Goal: Task Accomplishment & Management: Manage account settings

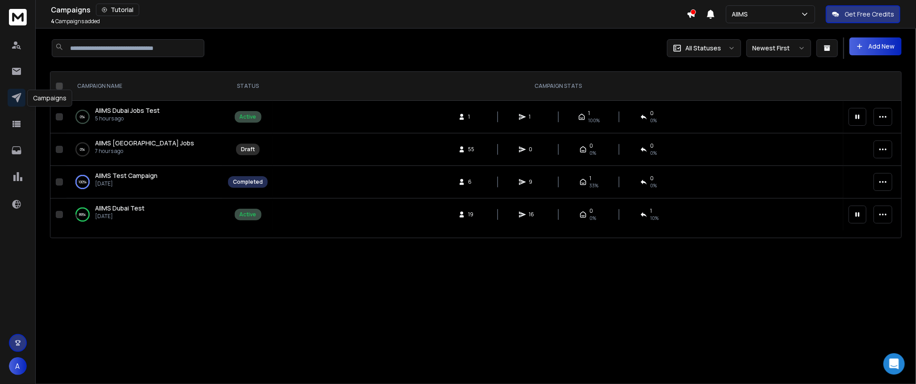
click at [420, 255] on div "Campaigns 4 Campaigns Added All Statuses Newest First Add New CAMPAIGN NAME STA…" at bounding box center [475, 229] width 851 height 384
click at [143, 112] on span "AIIMS Dubai Jobs Test" at bounding box center [127, 110] width 65 height 8
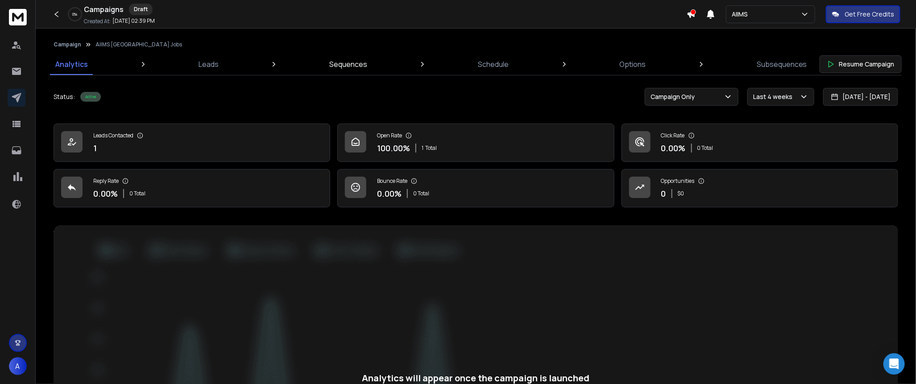
click at [363, 70] on link "Sequences" at bounding box center [348, 64] width 49 height 21
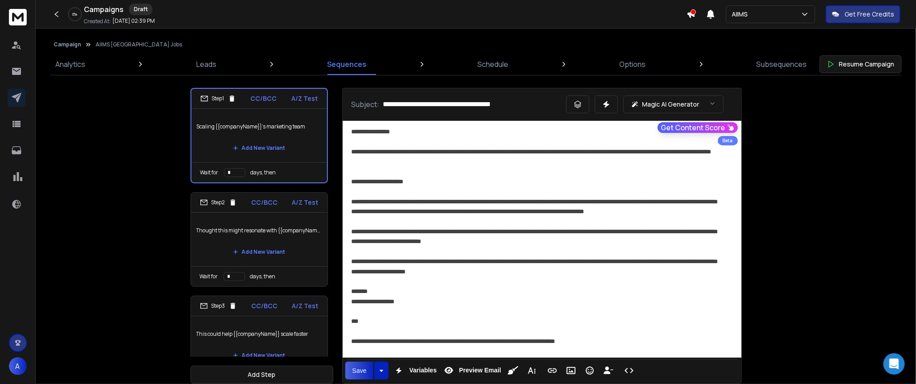
scroll to position [7, 0]
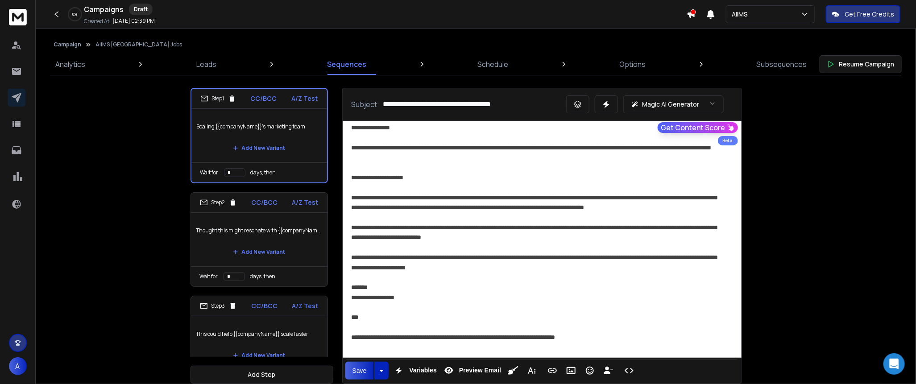
click at [249, 241] on p "Thought this might resonate with {{companyName}}" at bounding box center [259, 230] width 126 height 25
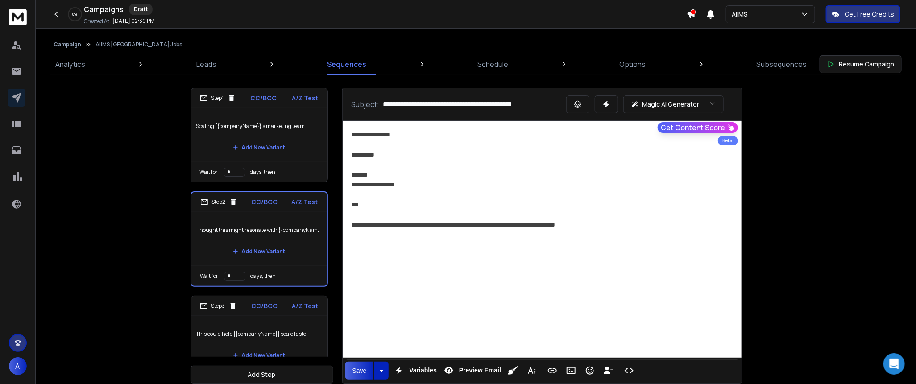
click at [270, 331] on p "This could help {{companyName}} scale faster" at bounding box center [259, 334] width 126 height 25
type input "**********"
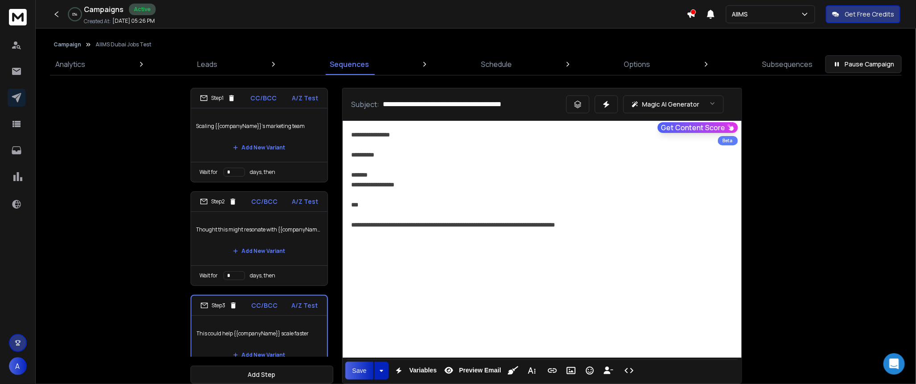
click at [793, 172] on div "**********" at bounding box center [475, 235] width 851 height 303
click at [209, 58] on link "Leads" at bounding box center [207, 64] width 31 height 21
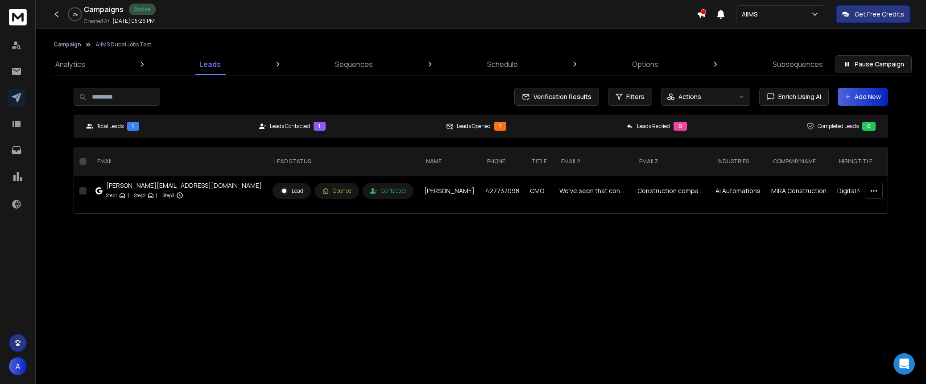
click at [848, 99] on icon at bounding box center [848, 97] width 6 height 6
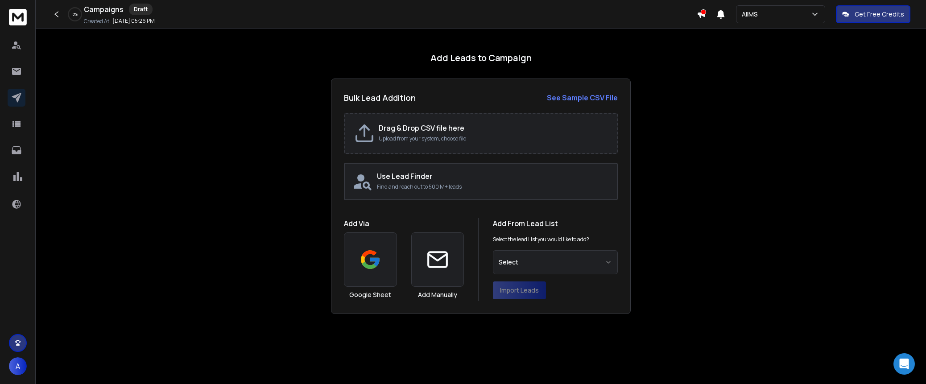
click at [455, 135] on p "Upload from your system, choose file" at bounding box center [493, 138] width 229 height 7
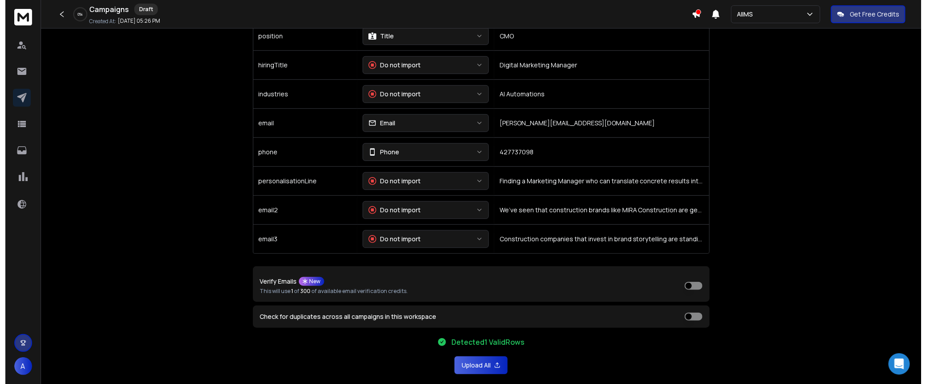
scroll to position [256, 0]
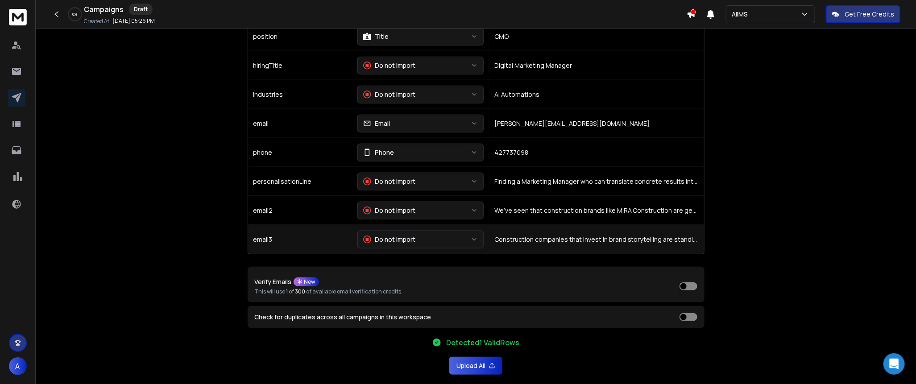
click at [417, 240] on button "Do not import" at bounding box center [420, 240] width 126 height 18
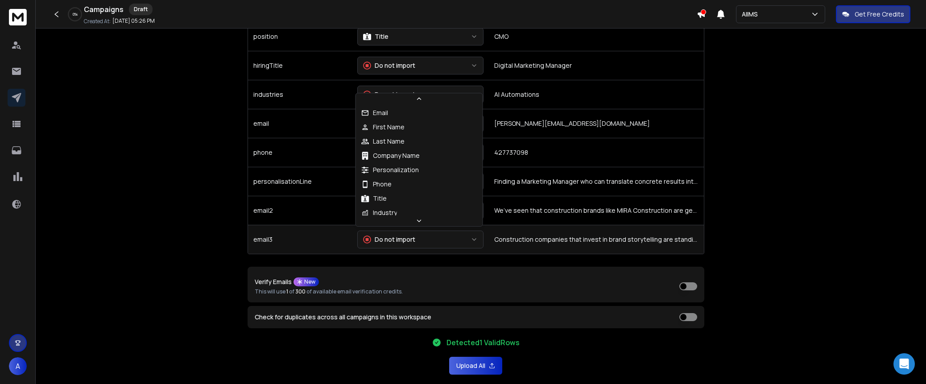
scroll to position [90, 0]
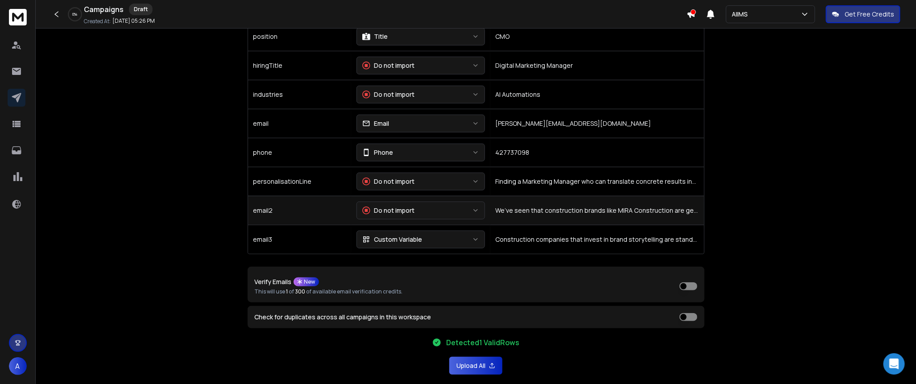
click at [422, 207] on button "Do not import" at bounding box center [420, 211] width 128 height 18
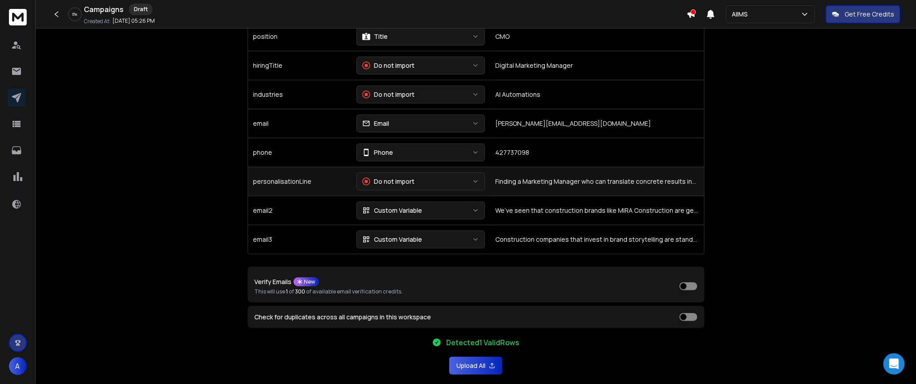
click at [409, 182] on div "Do not import" at bounding box center [388, 181] width 52 height 9
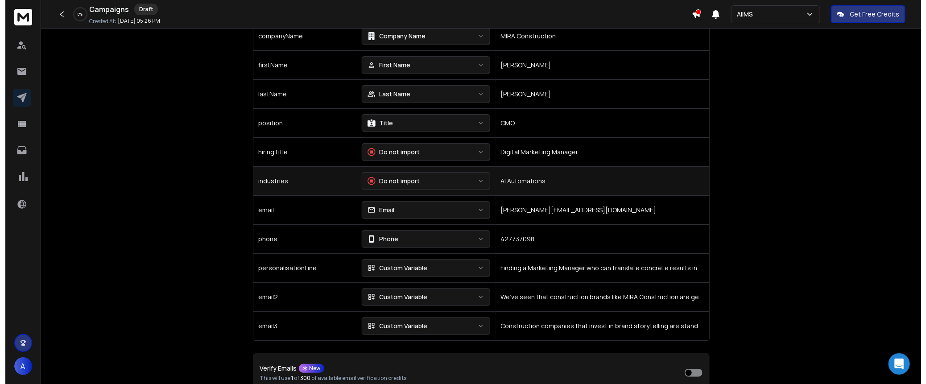
scroll to position [169, 0]
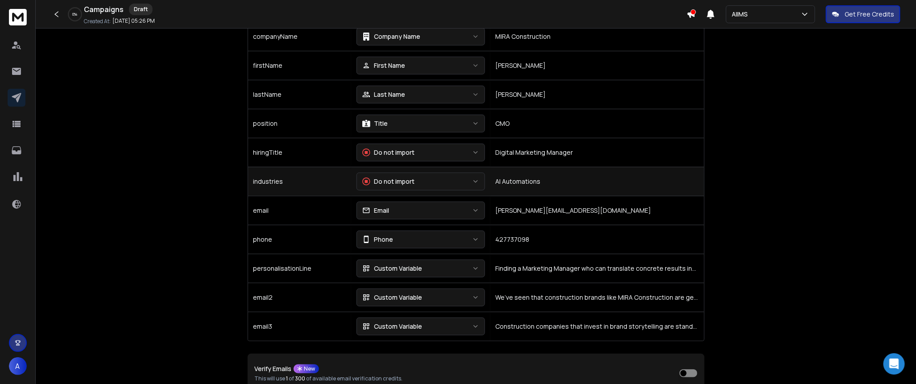
click at [393, 180] on div "Do not import" at bounding box center [388, 181] width 52 height 9
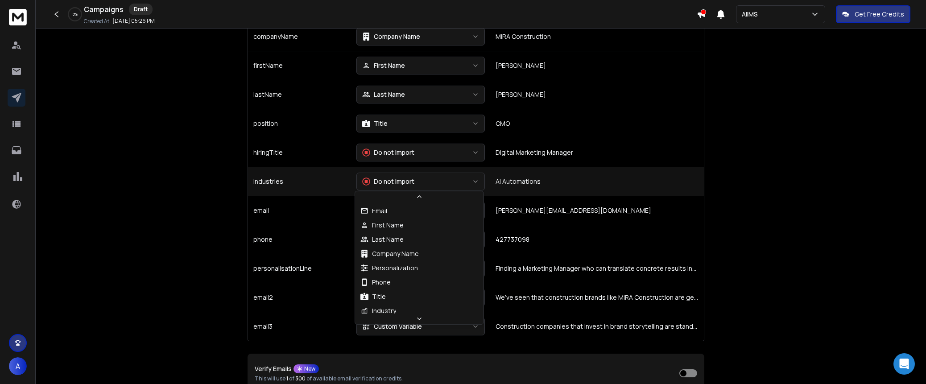
scroll to position [90, 0]
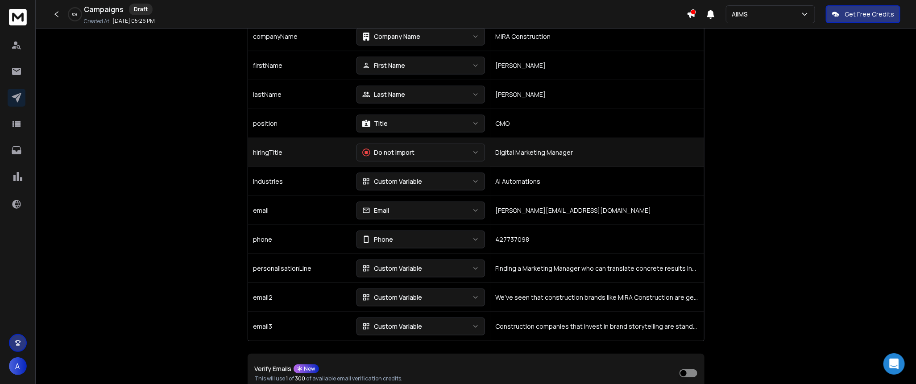
click at [400, 150] on div "Do not import" at bounding box center [388, 152] width 52 height 9
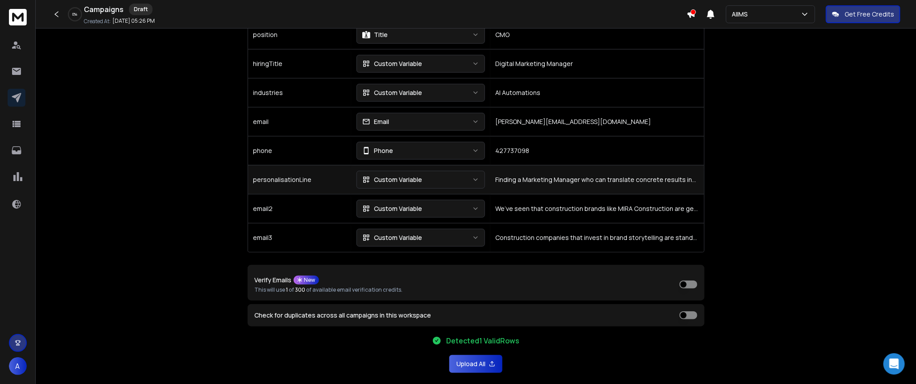
scroll to position [259, 0]
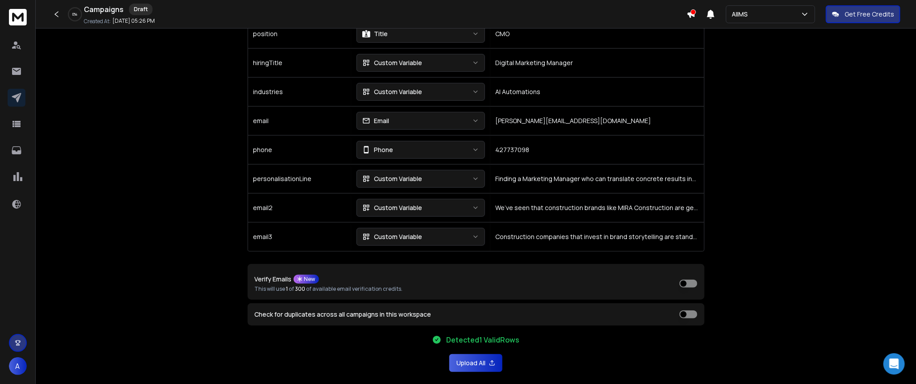
click at [467, 360] on button "Upload All" at bounding box center [475, 363] width 53 height 18
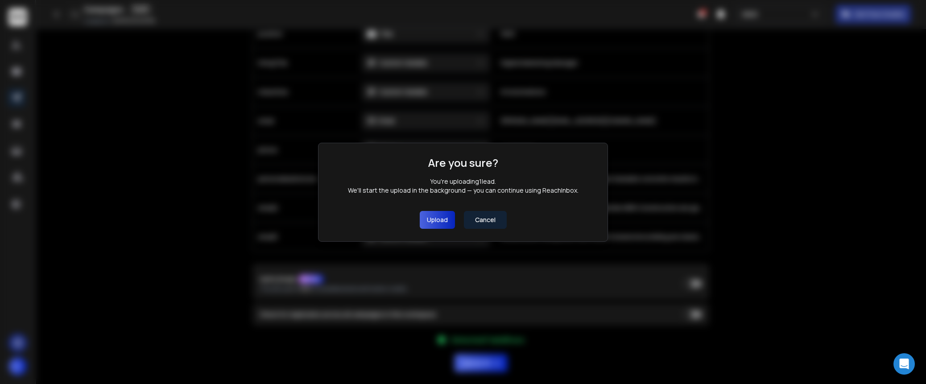
click at [436, 228] on div "Are you sure? You're uploading 1 lead . We'll start the upload in the backgroun…" at bounding box center [463, 192] width 290 height 99
click at [438, 223] on button "Upload" at bounding box center [437, 220] width 35 height 18
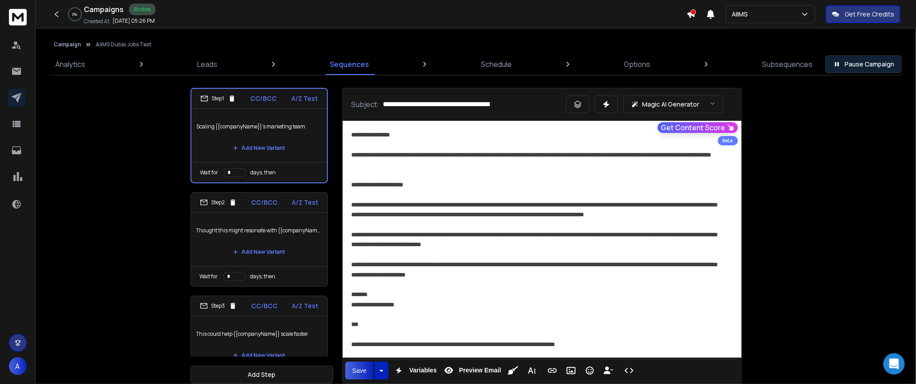
click at [841, 65] on icon at bounding box center [837, 64] width 8 height 8
click at [17, 367] on span "A" at bounding box center [18, 366] width 18 height 18
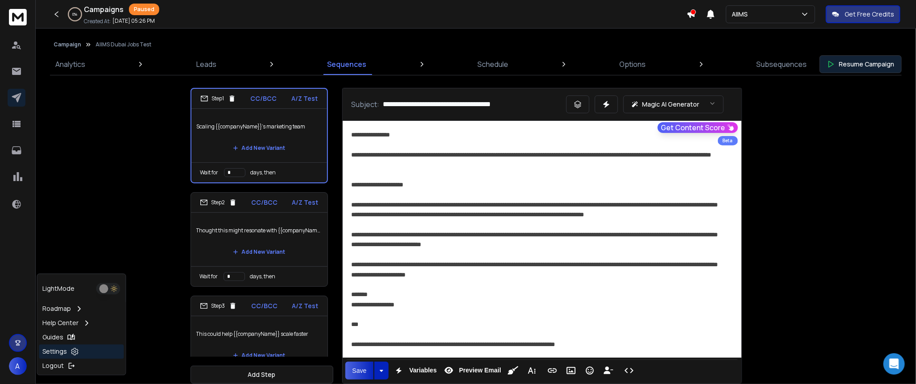
click at [49, 350] on p "Settings" at bounding box center [55, 351] width 25 height 9
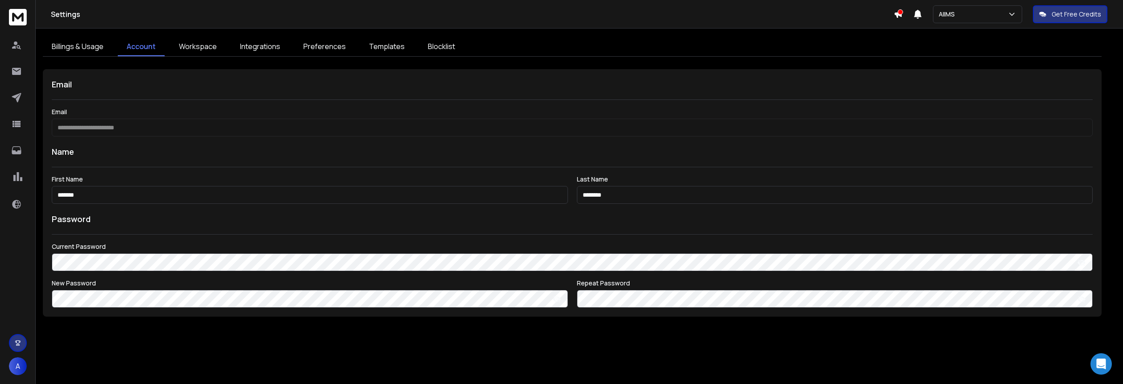
click at [257, 48] on link "Integrations" at bounding box center [260, 46] width 58 height 19
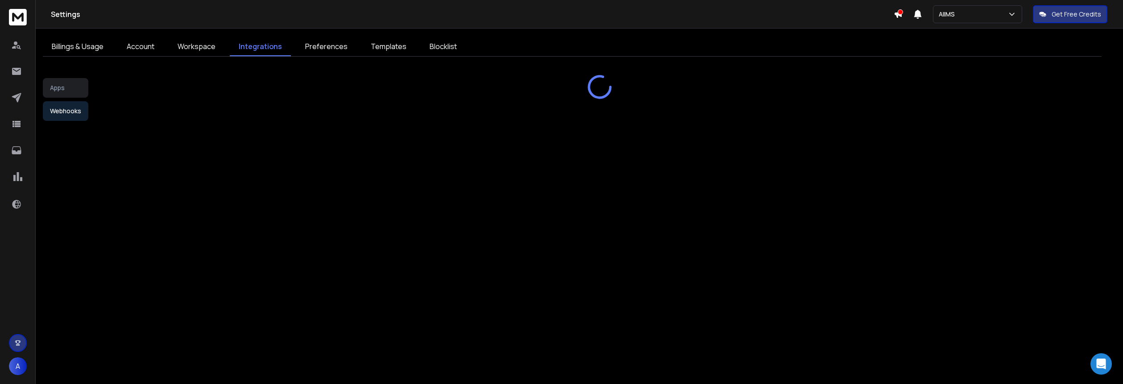
click at [69, 109] on button "Webhooks" at bounding box center [65, 111] width 45 height 20
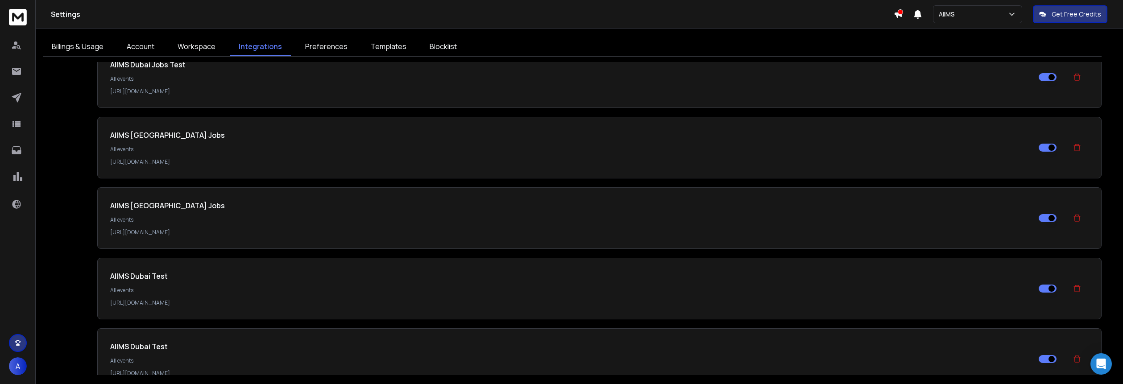
scroll to position [97, 0]
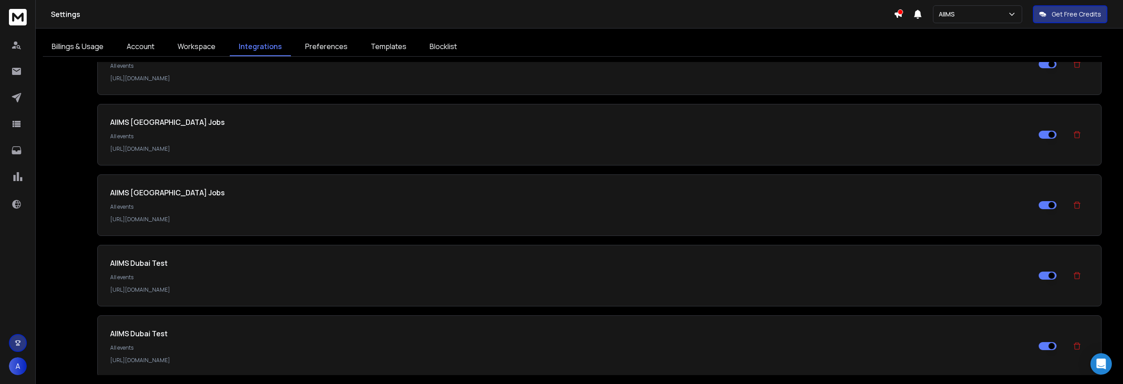
click at [82, 120] on div "Apps Webhooks Webhooks Notify external services when an event occurs in your wo…" at bounding box center [572, 174] width 1058 height 405
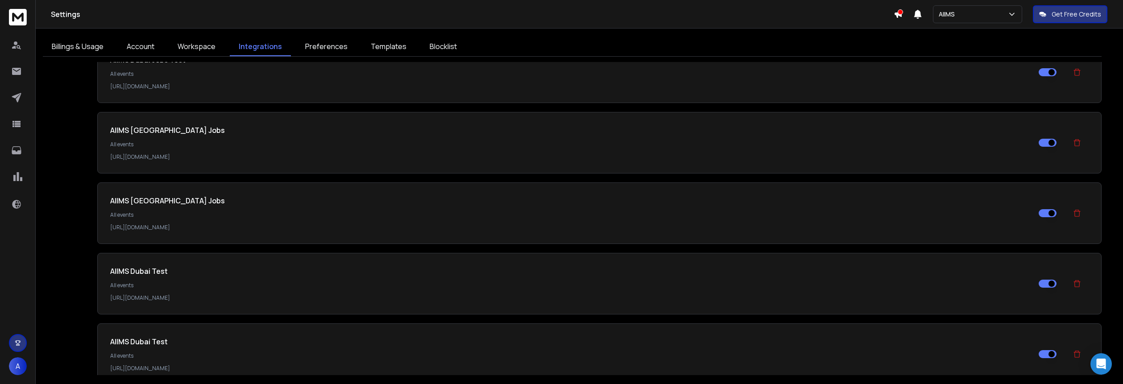
scroll to position [0, 0]
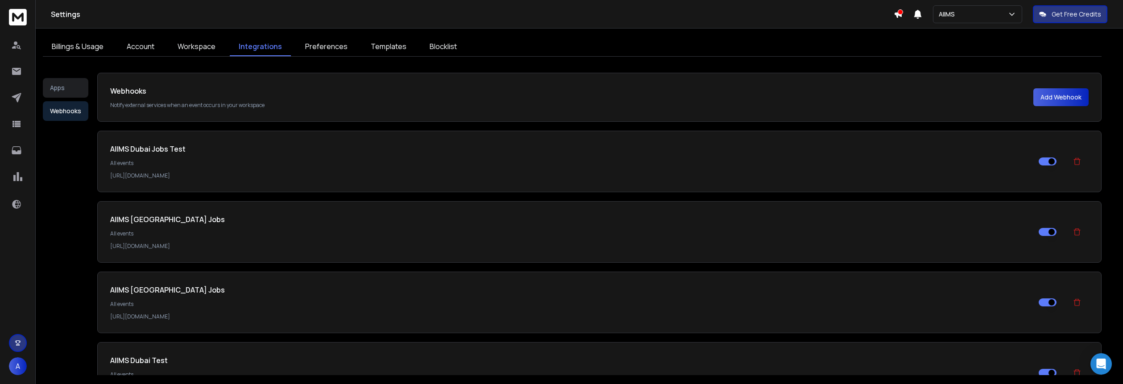
click at [915, 98] on button "Add Webhook" at bounding box center [1060, 97] width 55 height 18
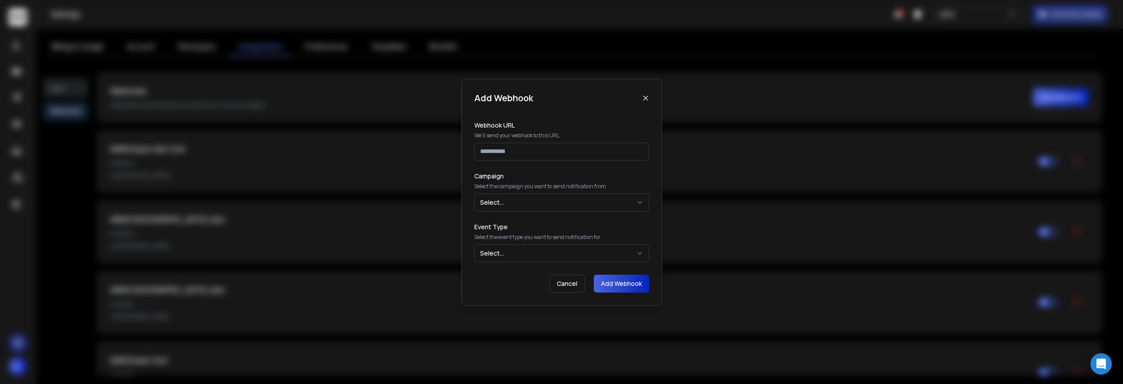
click at [574, 150] on input at bounding box center [561, 152] width 175 height 18
paste input "**********"
type input "**********"
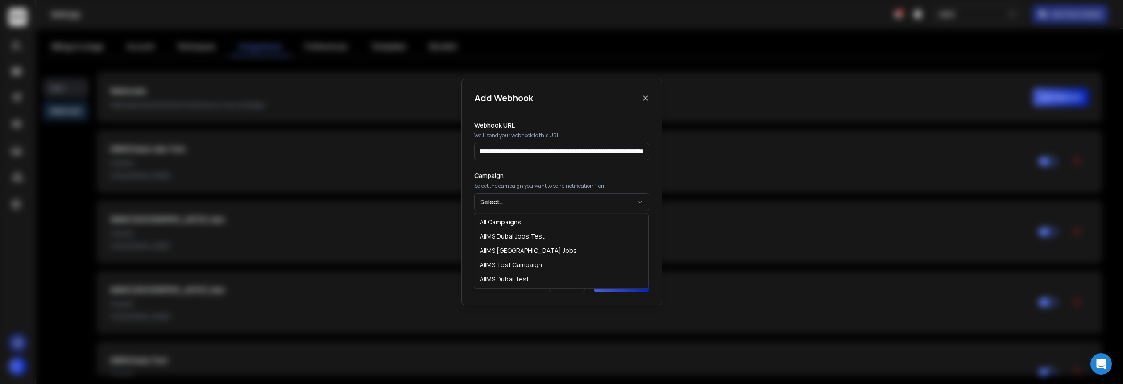
scroll to position [0, 0]
click at [562, 204] on button "Select..." at bounding box center [561, 202] width 175 height 18
select select "*****"
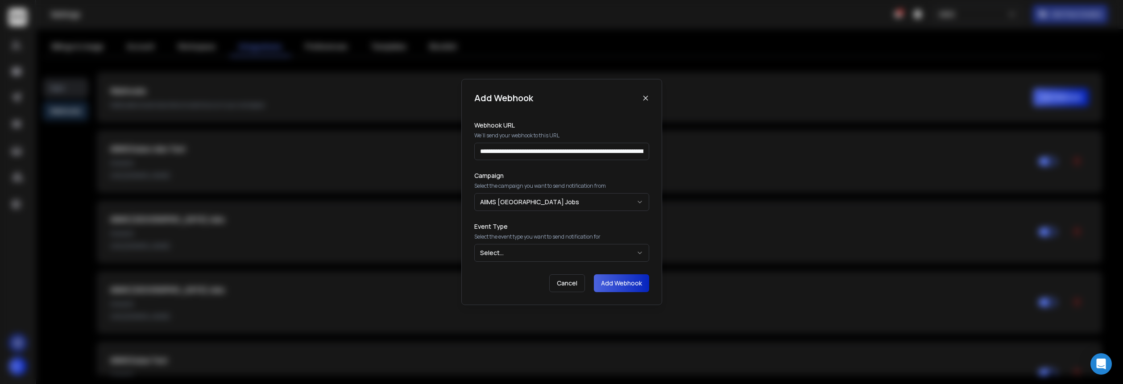
click at [541, 258] on button "Select..." at bounding box center [561, 253] width 175 height 18
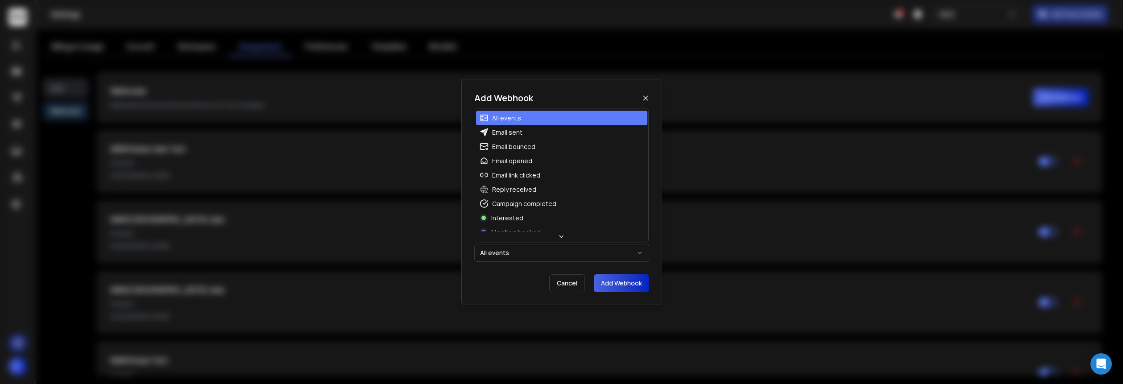
click at [564, 246] on button "All events" at bounding box center [561, 253] width 175 height 18
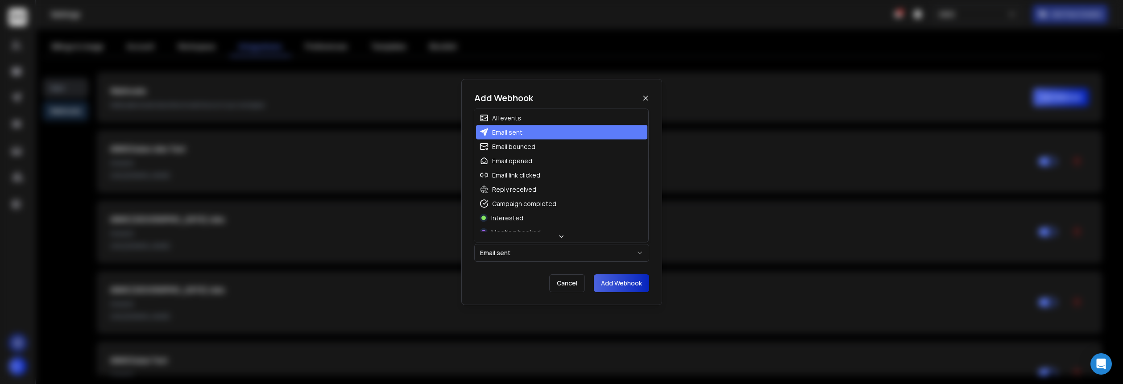
click at [512, 254] on button "Email sent" at bounding box center [561, 253] width 175 height 18
select select "**********"
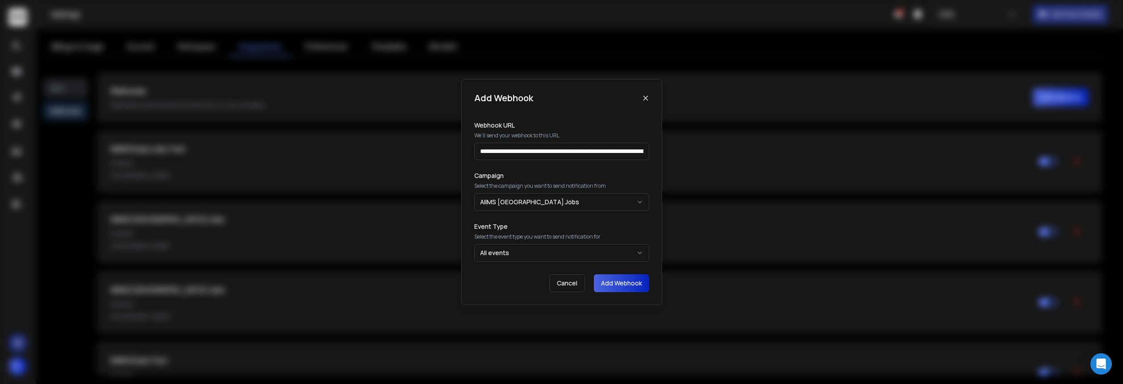
click at [610, 285] on button "Add Webhook" at bounding box center [621, 283] width 55 height 18
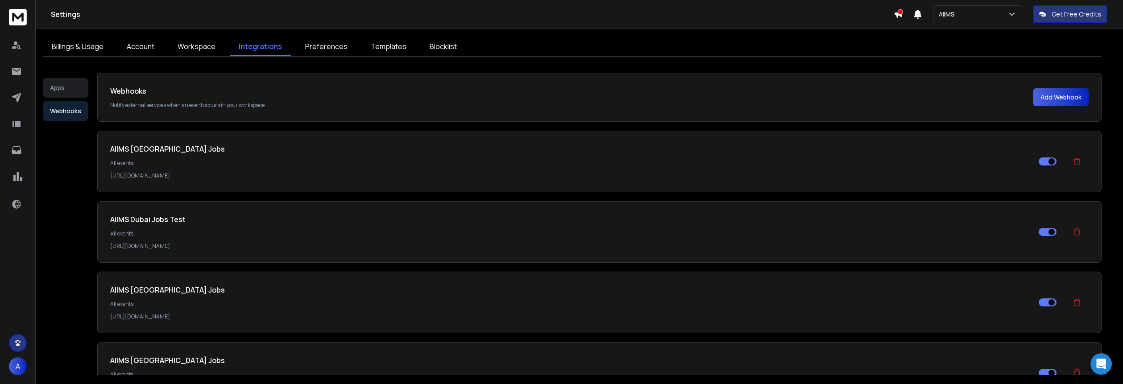
click at [915, 99] on button "Add Webhook" at bounding box center [1060, 97] width 55 height 18
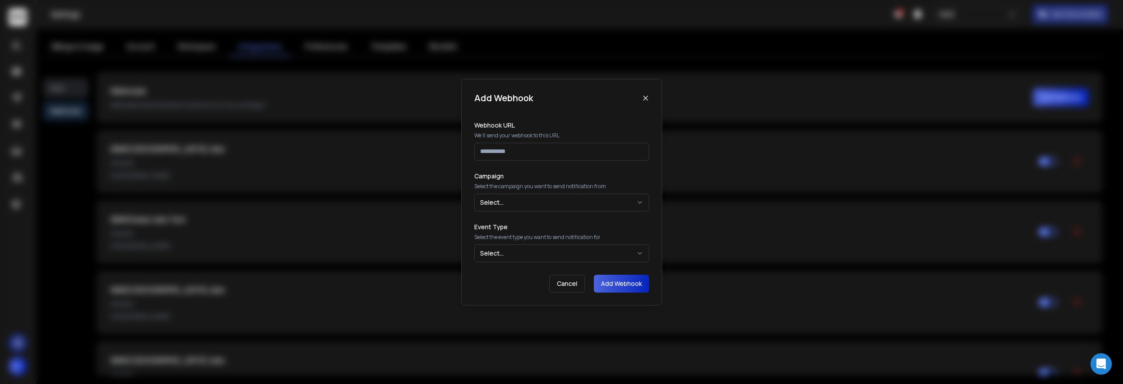
click at [530, 152] on input at bounding box center [561, 152] width 175 height 18
paste input "**********"
type input "**********"
click at [597, 199] on button "Select..." at bounding box center [561, 202] width 175 height 18
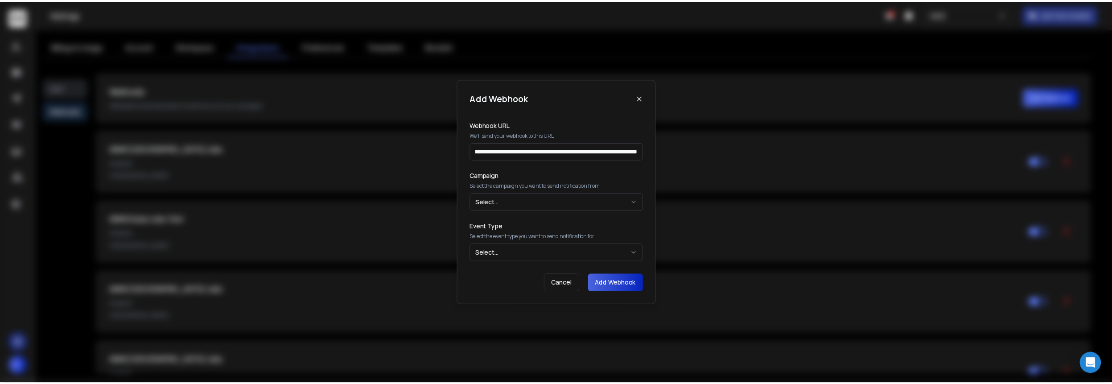
scroll to position [0, 0]
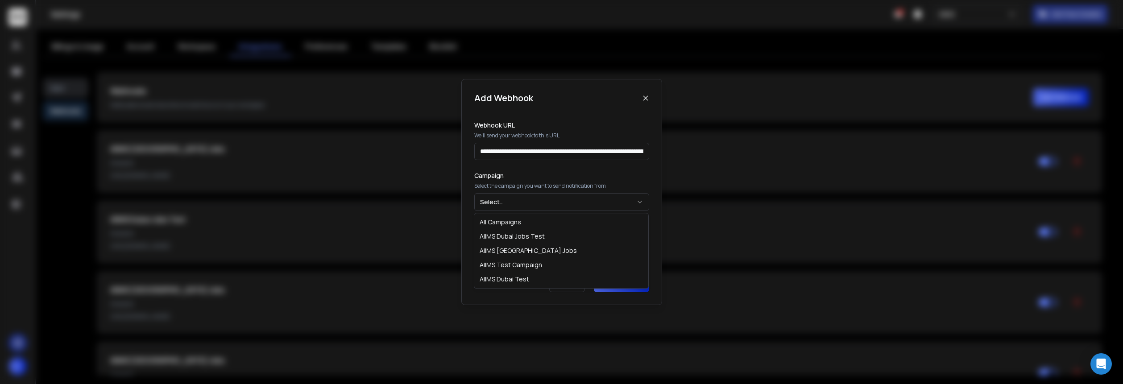
select select "*****"
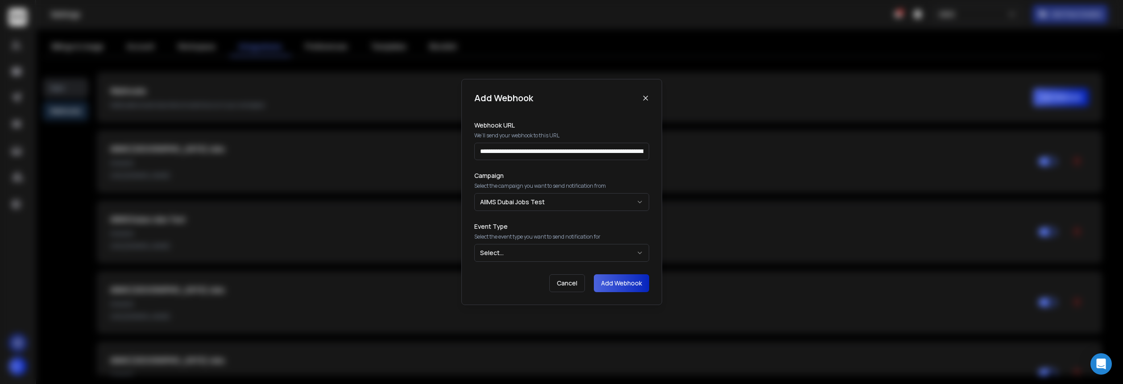
click at [624, 258] on button "Select..." at bounding box center [561, 253] width 175 height 18
click at [604, 279] on button "Add Webhook" at bounding box center [621, 283] width 55 height 18
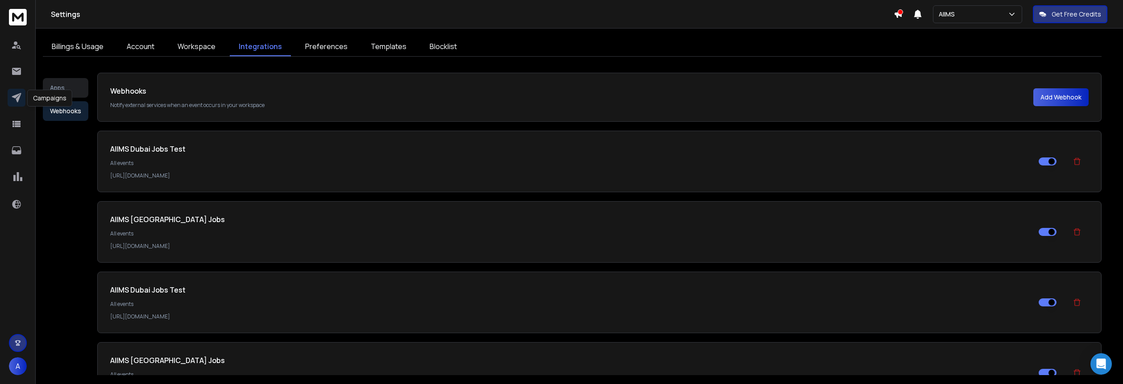
click at [17, 95] on icon at bounding box center [16, 97] width 9 height 9
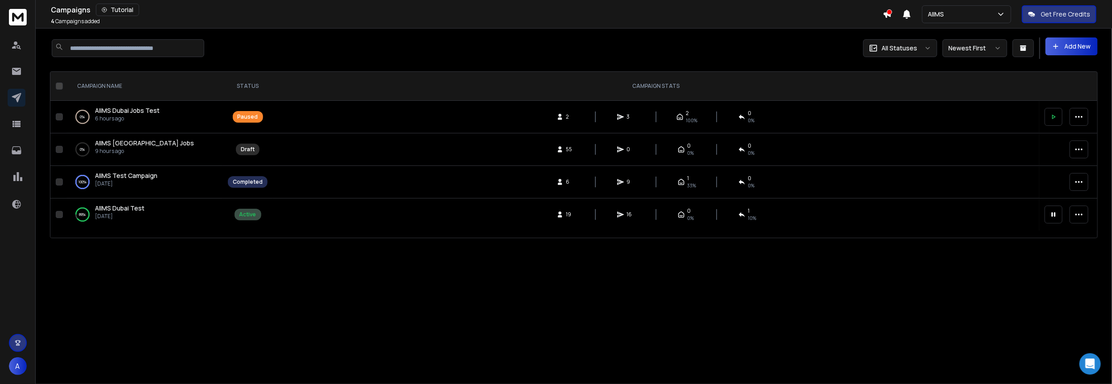
click at [301, 113] on div "2 3 2 100 % 0 0 %" at bounding box center [656, 117] width 756 height 14
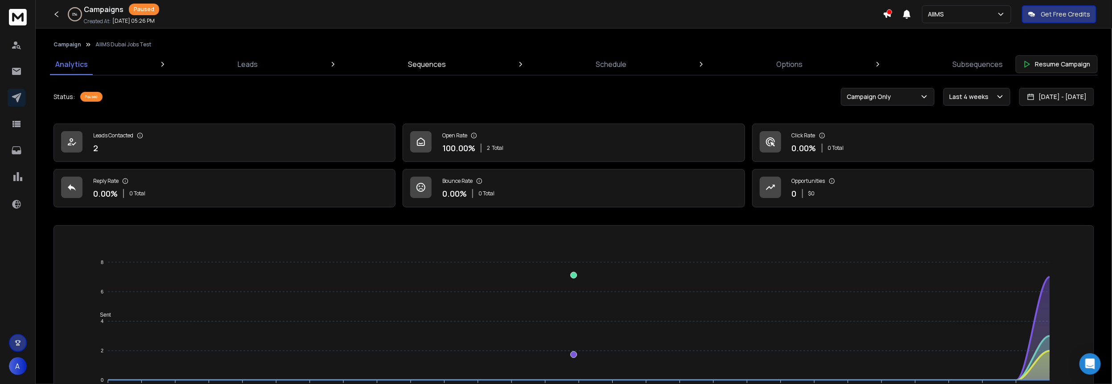
click at [436, 73] on link "Sequences" at bounding box center [427, 64] width 49 height 21
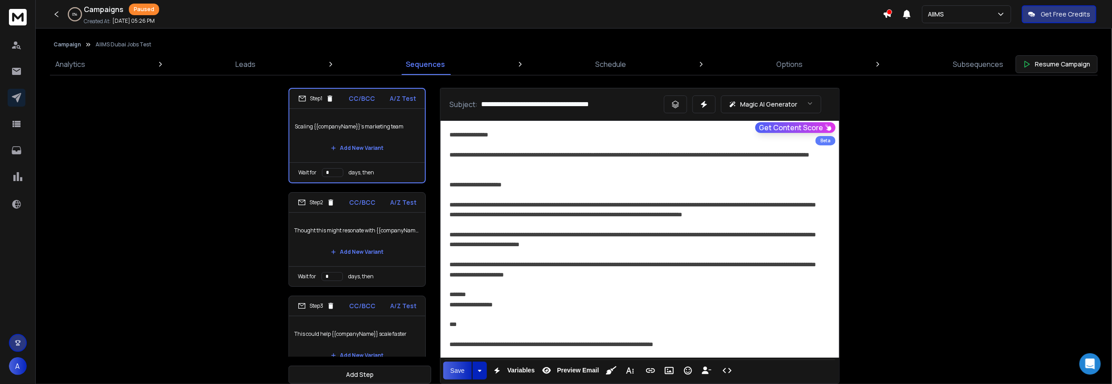
click at [621, 255] on div at bounding box center [640, 255] width 381 height 10
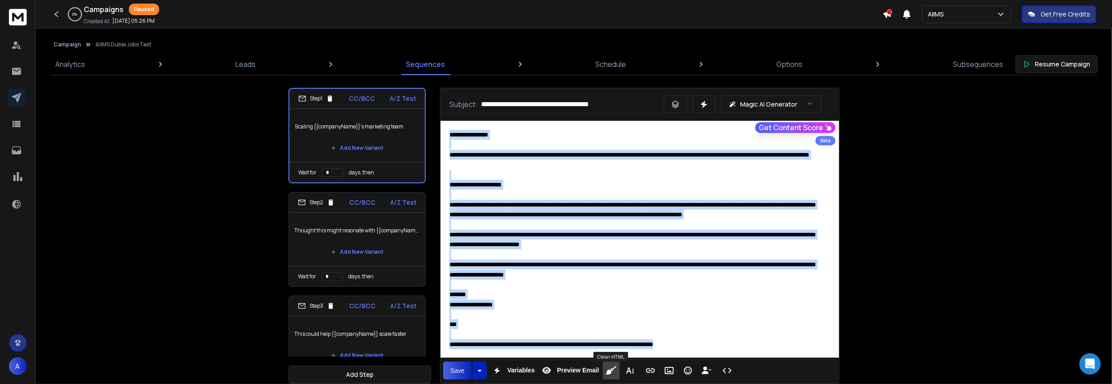
click at [612, 371] on icon "button" at bounding box center [611, 370] width 11 height 8
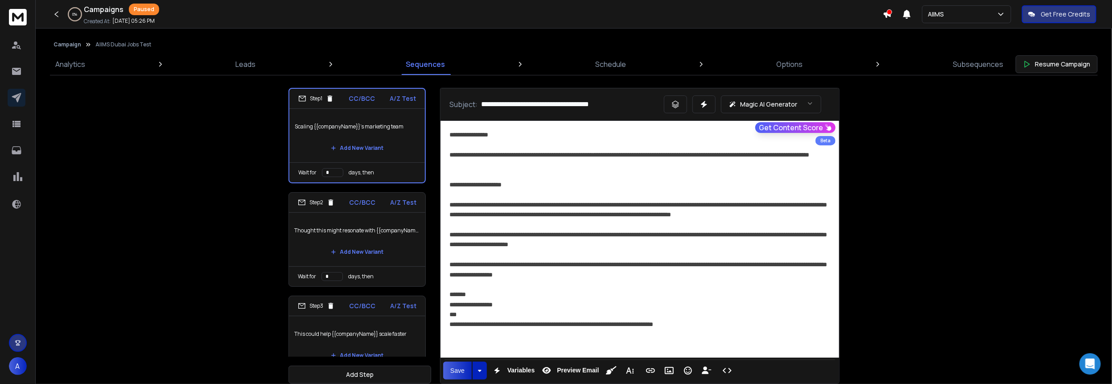
click at [563, 318] on div "***" at bounding box center [640, 315] width 381 height 10
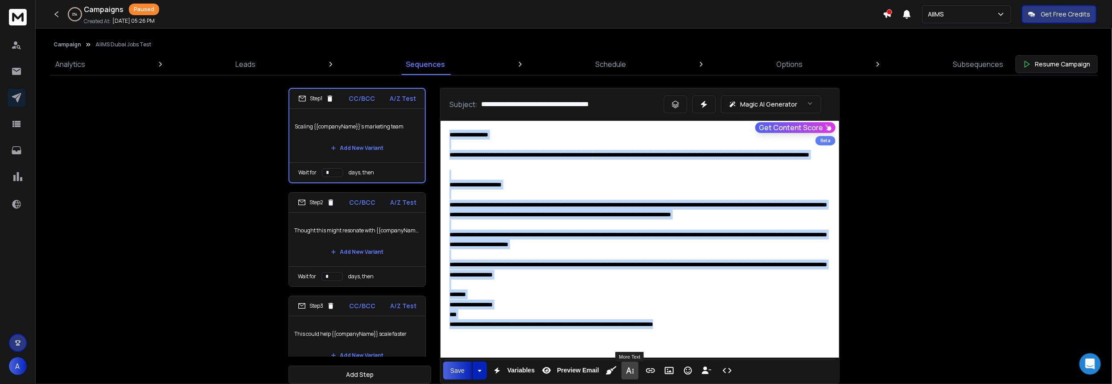
click at [633, 370] on icon "button" at bounding box center [630, 370] width 11 height 11
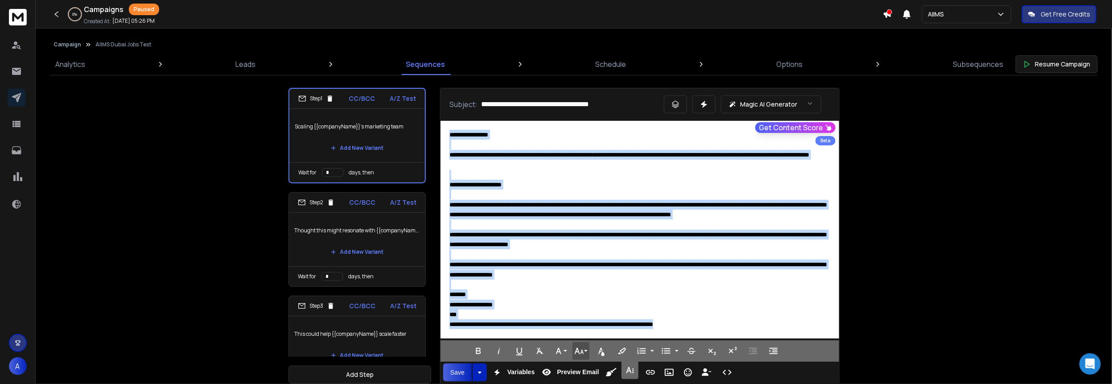
click at [574, 349] on icon "button" at bounding box center [579, 351] width 11 height 11
click at [591, 250] on link "14" at bounding box center [589, 246] width 32 height 13
click at [561, 354] on icon "button" at bounding box center [559, 351] width 11 height 11
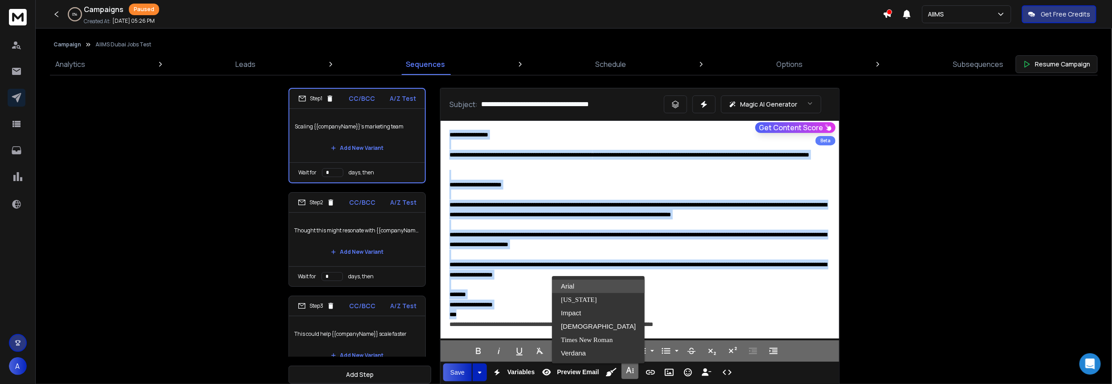
click at [564, 282] on link "Arial" at bounding box center [598, 286] width 93 height 13
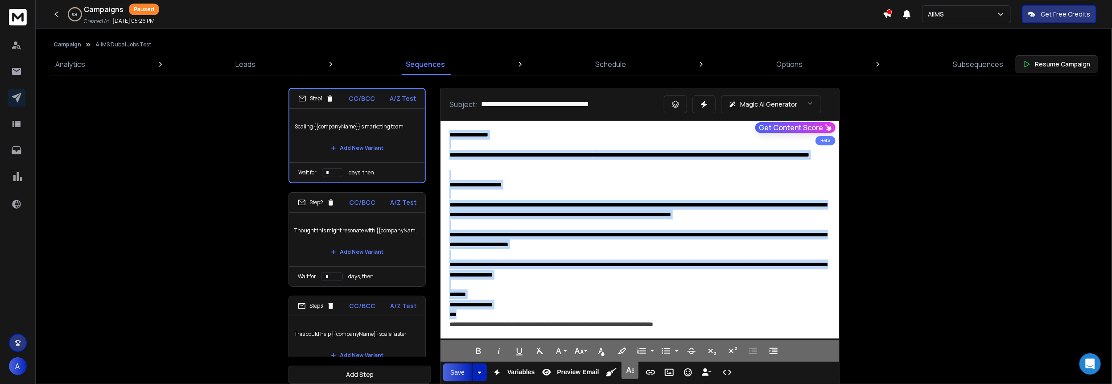
click at [698, 307] on div "**********" at bounding box center [640, 305] width 381 height 10
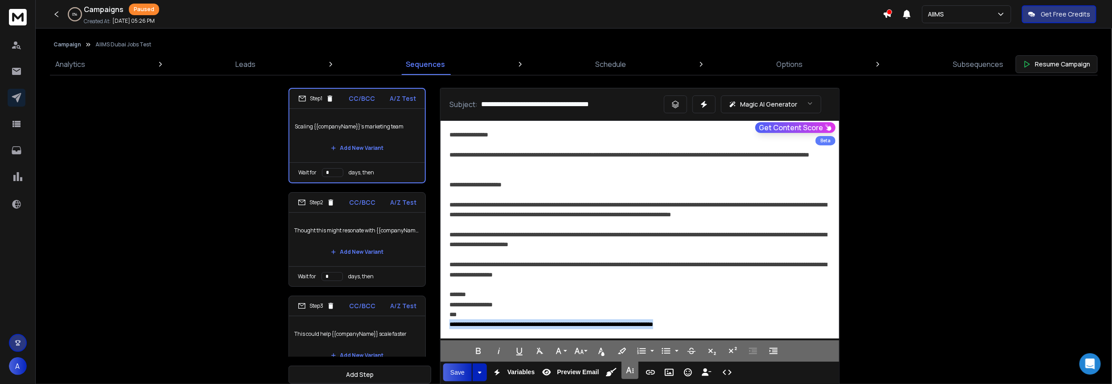
drag, startPoint x: 691, startPoint y: 326, endPoint x: 414, endPoint y: 323, distance: 276.5
click at [414, 323] on div "**********" at bounding box center [574, 237] width 571 height 298
click at [585, 348] on button "Font Size" at bounding box center [581, 351] width 17 height 18
click at [591, 295] on link "12" at bounding box center [589, 297] width 32 height 13
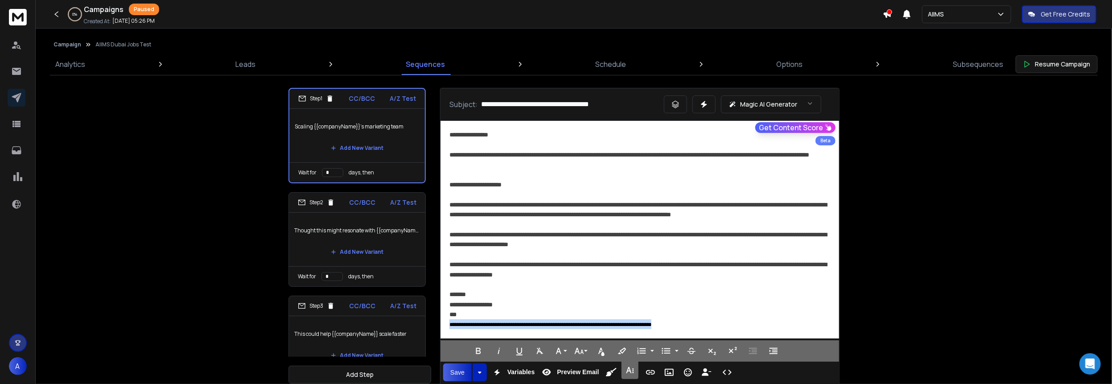
click at [362, 232] on p "Thought this might resonate with {{companyName}}" at bounding box center [357, 230] width 126 height 25
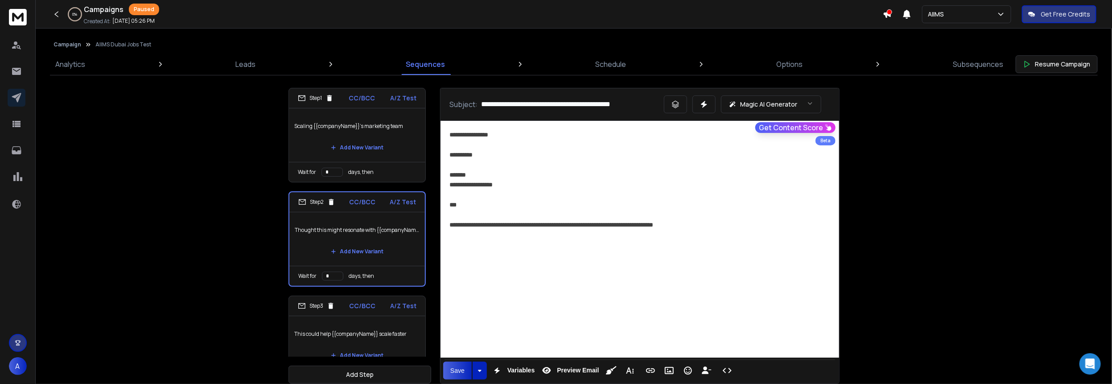
click at [629, 237] on div "**********" at bounding box center [640, 236] width 399 height 231
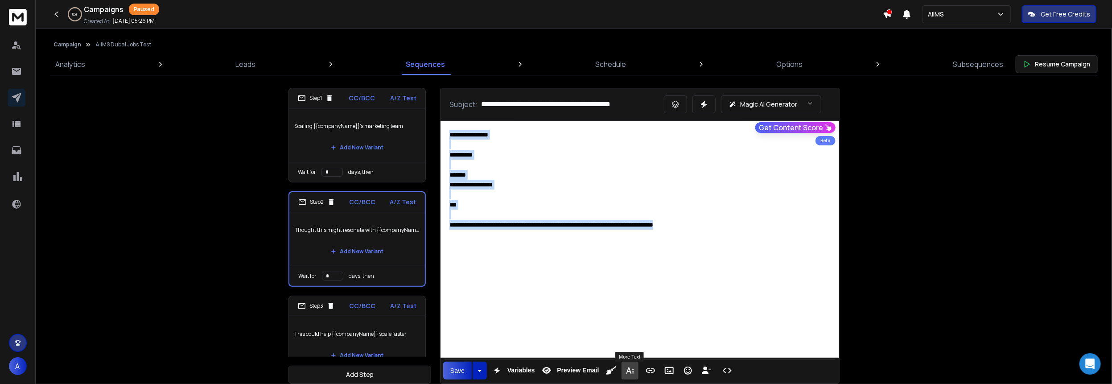
click at [629, 369] on icon "button" at bounding box center [630, 371] width 8 height 6
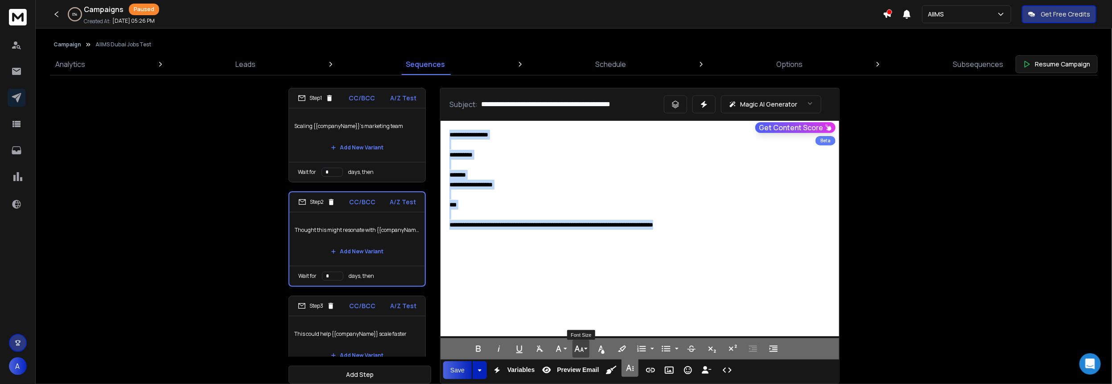
click at [582, 350] on icon "button" at bounding box center [579, 349] width 9 height 6
click at [589, 246] on link "14" at bounding box center [589, 244] width 32 height 13
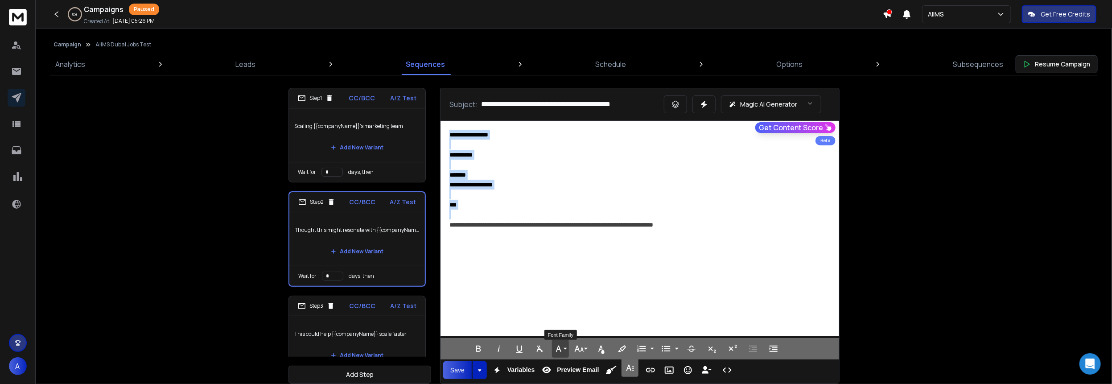
click at [568, 352] on button "Font Family" at bounding box center [560, 349] width 17 height 18
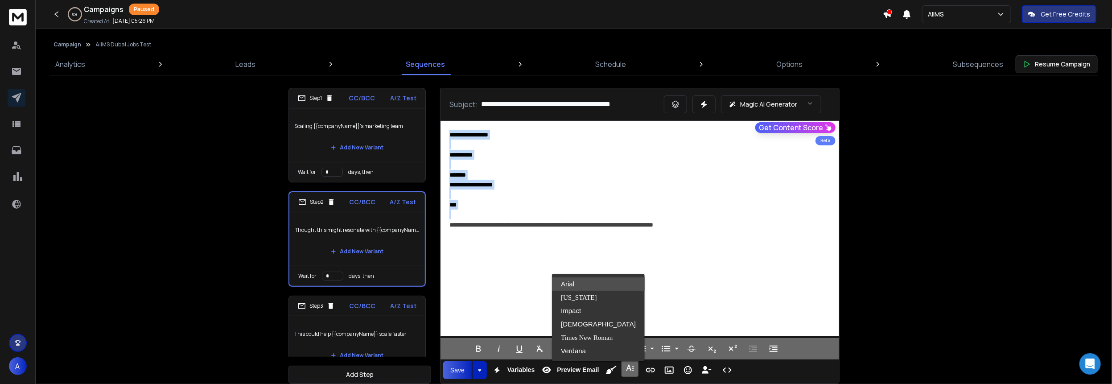
click at [569, 281] on link "Arial" at bounding box center [598, 283] width 93 height 13
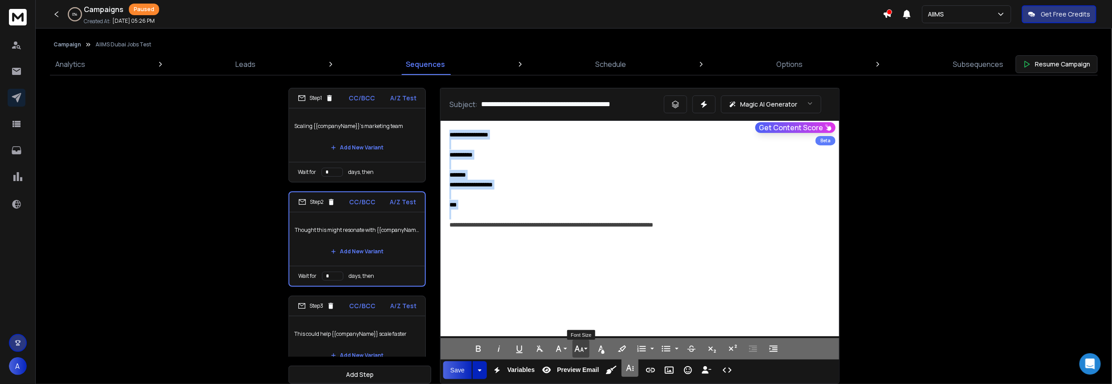
click at [581, 347] on icon "button" at bounding box center [579, 348] width 11 height 11
click at [726, 218] on div "***" at bounding box center [640, 210] width 381 height 20
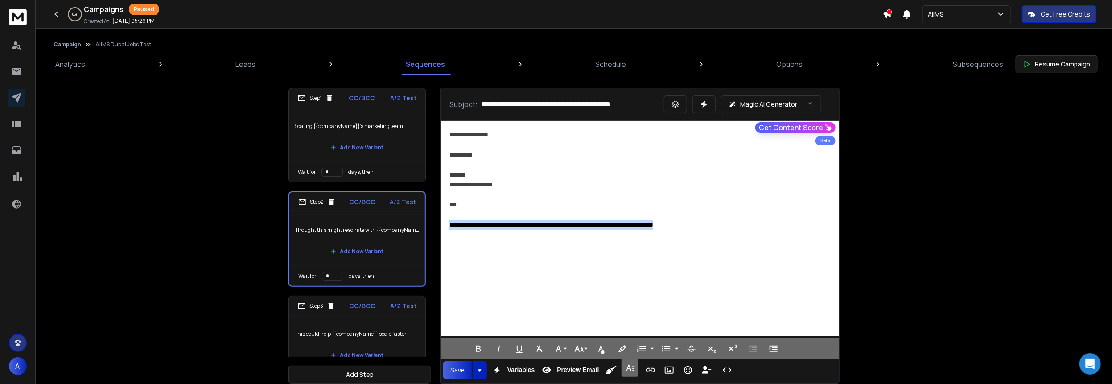
drag, startPoint x: 663, startPoint y: 215, endPoint x: 429, endPoint y: 227, distance: 234.5
click at [429, 227] on div "**********" at bounding box center [574, 236] width 571 height 296
click at [576, 349] on icon "button" at bounding box center [579, 349] width 9 height 6
click at [590, 288] on link "12" at bounding box center [589, 287] width 32 height 13
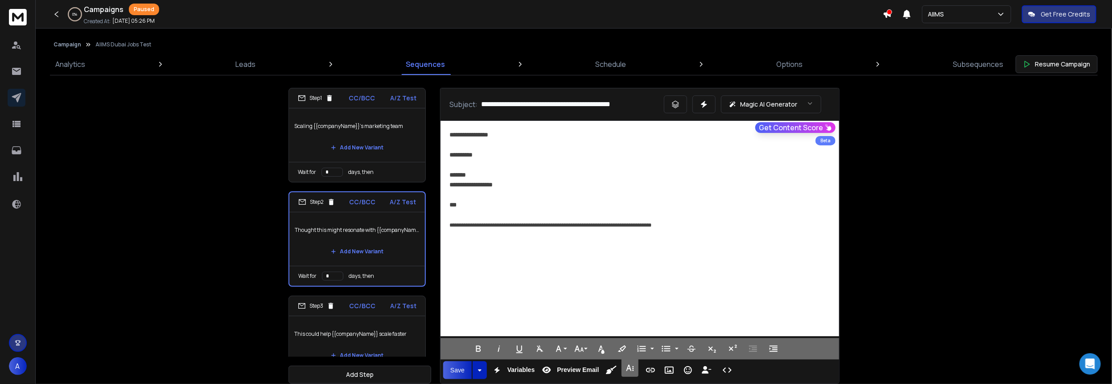
click at [545, 253] on div "**********" at bounding box center [640, 228] width 399 height 215
click at [400, 334] on p "This could help {{companyName}} scale faster" at bounding box center [357, 334] width 126 height 25
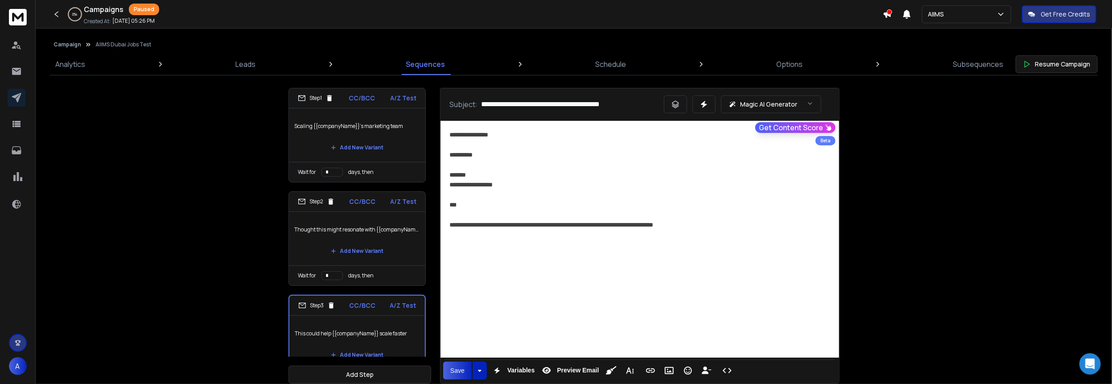
click at [680, 233] on div "**********" at bounding box center [640, 236] width 399 height 231
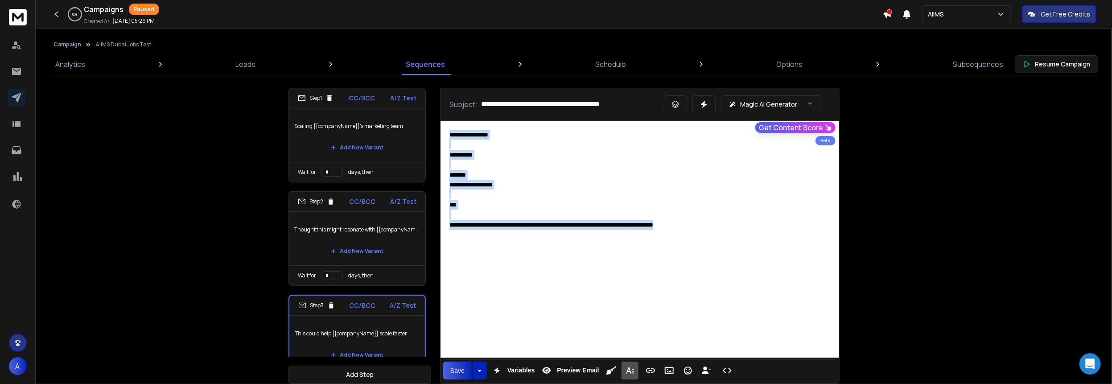
click at [630, 369] on icon "button" at bounding box center [630, 371] width 8 height 6
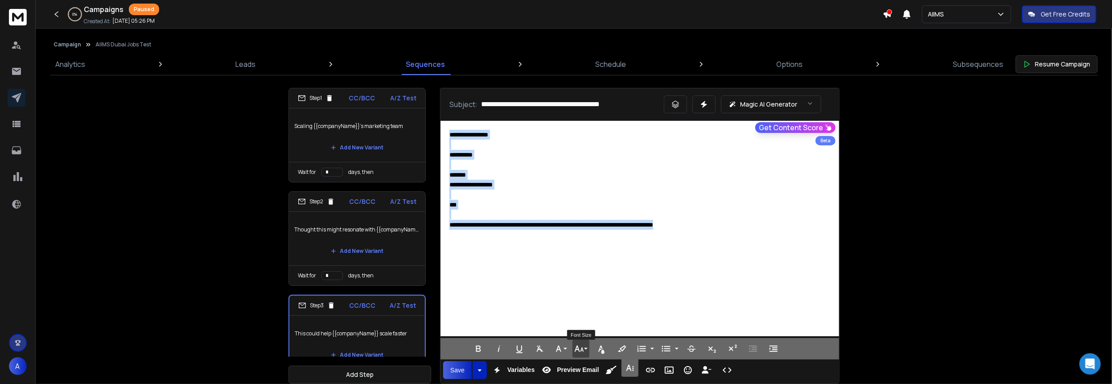
click at [587, 351] on button "Font Size" at bounding box center [581, 349] width 17 height 18
click at [592, 244] on link "14" at bounding box center [589, 244] width 32 height 13
click at [585, 347] on button "Font Size" at bounding box center [581, 349] width 17 height 18
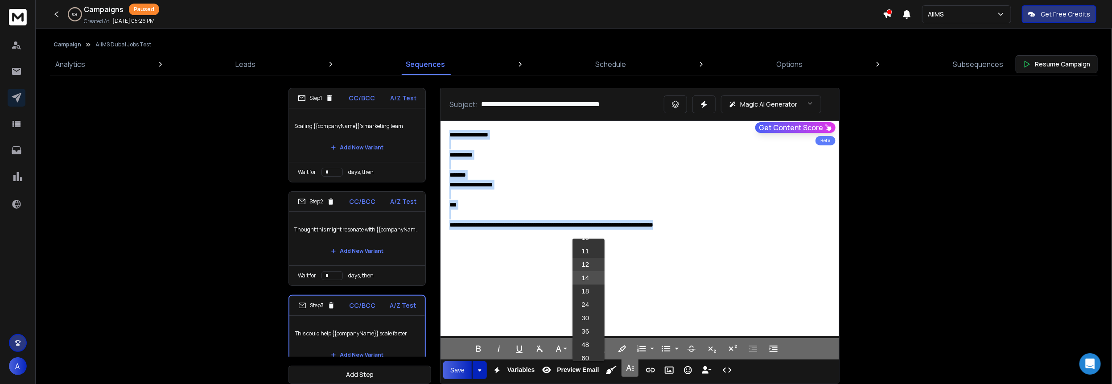
click at [591, 264] on link "12" at bounding box center [589, 264] width 32 height 13
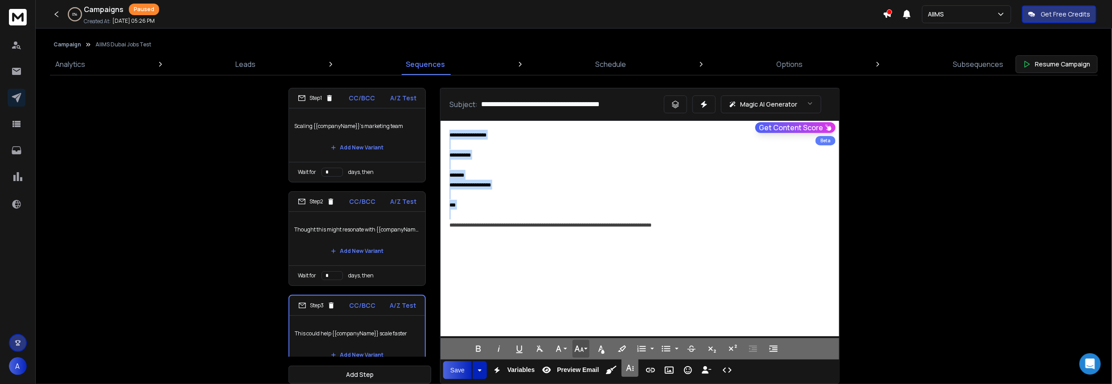
click at [575, 350] on icon "button" at bounding box center [579, 348] width 11 height 11
click at [583, 251] on link "14" at bounding box center [589, 251] width 32 height 13
click at [566, 350] on button "Font Family" at bounding box center [560, 349] width 17 height 18
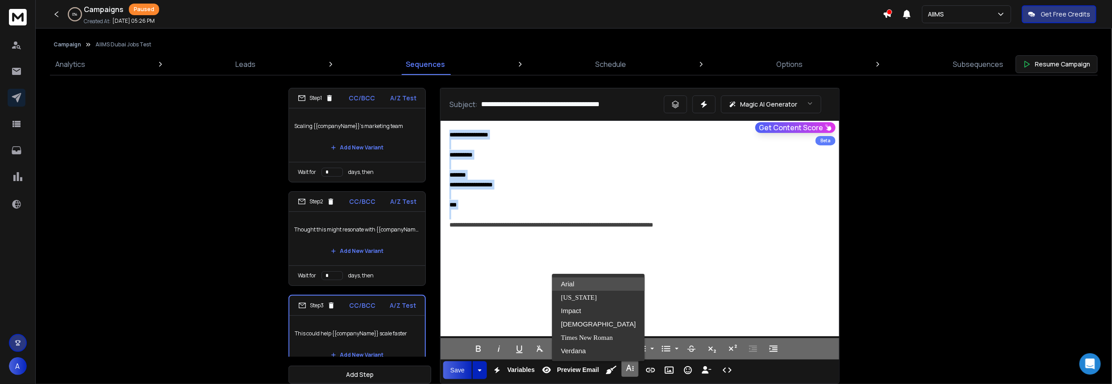
click at [574, 281] on link "Arial" at bounding box center [598, 283] width 93 height 13
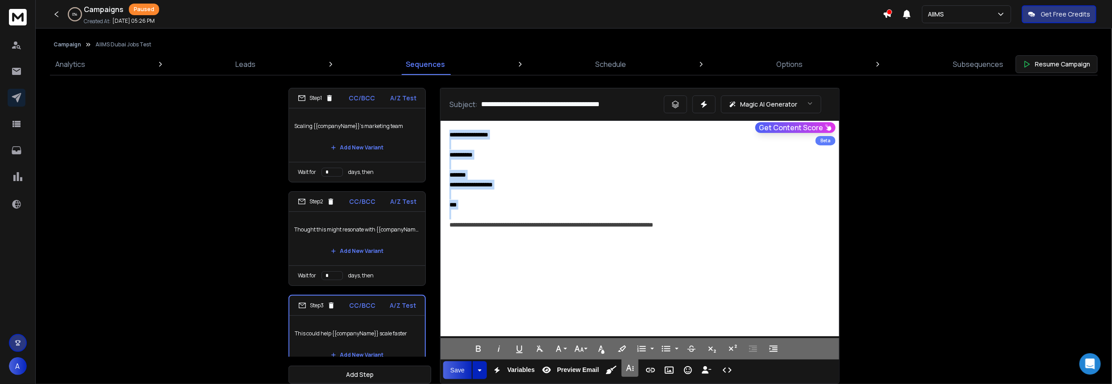
click at [668, 281] on div "**********" at bounding box center [640, 228] width 399 height 215
drag, startPoint x: 736, startPoint y: 232, endPoint x: 316, endPoint y: 116, distance: 435.7
click at [316, 116] on div "**********" at bounding box center [574, 236] width 571 height 296
click at [723, 217] on div at bounding box center [640, 215] width 381 height 10
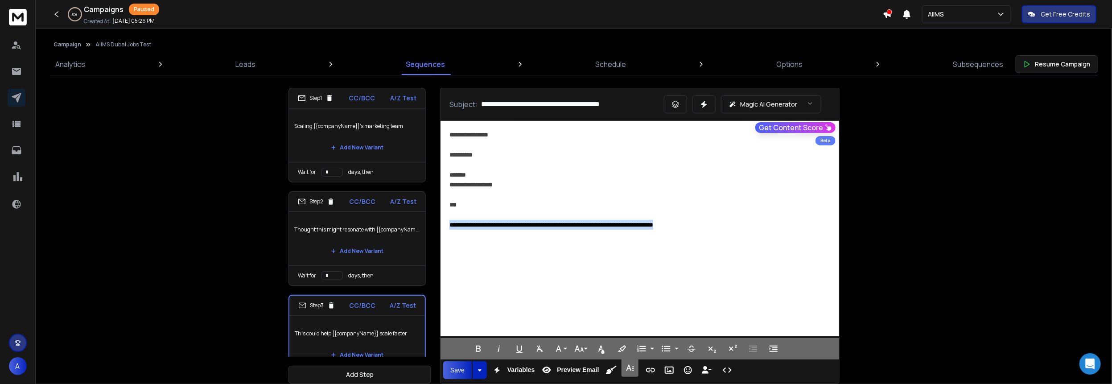
drag, startPoint x: 715, startPoint y: 227, endPoint x: 420, endPoint y: 220, distance: 295.3
click at [420, 220] on div "**********" at bounding box center [574, 236] width 571 height 296
click at [586, 348] on button "Font Size" at bounding box center [581, 349] width 17 height 18
click at [595, 242] on link "12" at bounding box center [589, 240] width 32 height 13
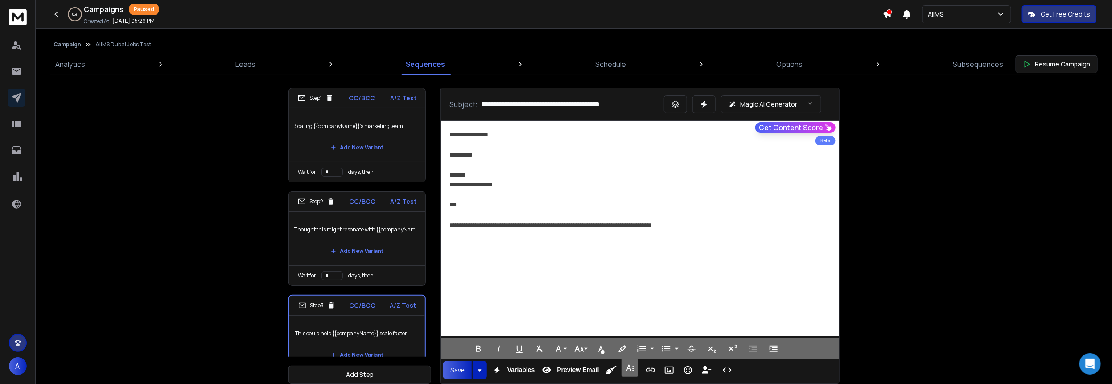
click at [741, 283] on div "**********" at bounding box center [640, 228] width 399 height 215
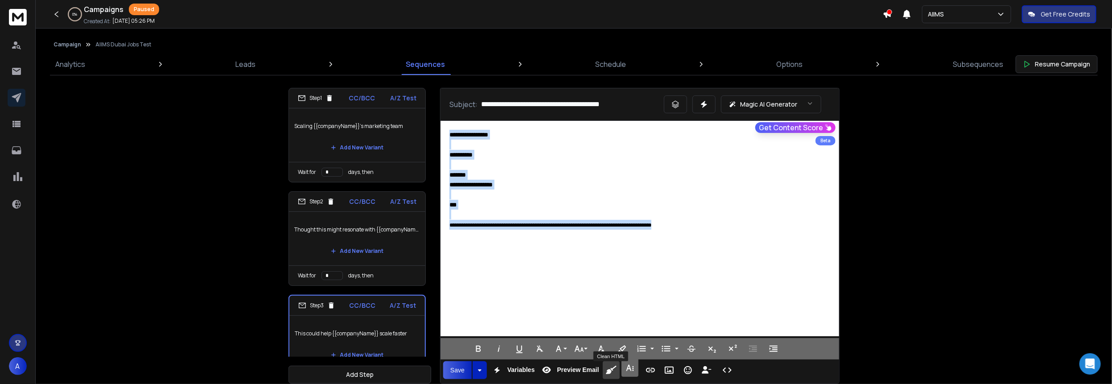
click at [609, 368] on icon "button" at bounding box center [611, 370] width 11 height 8
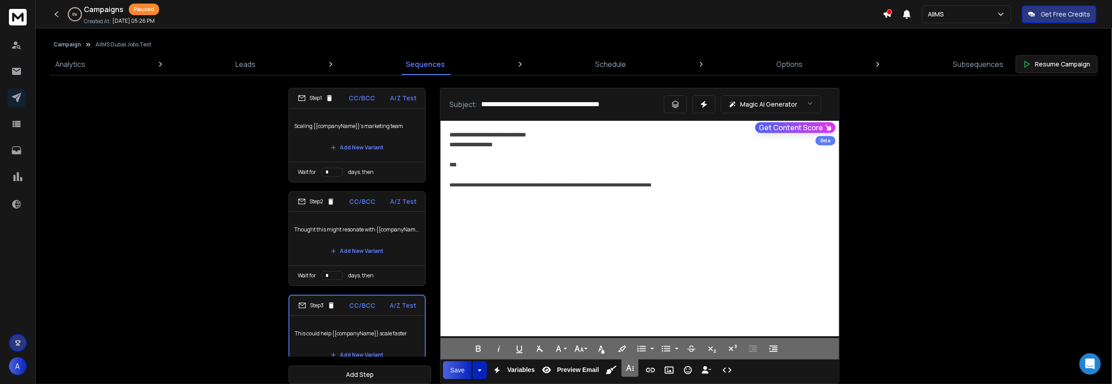
click at [629, 273] on div "**********" at bounding box center [640, 228] width 399 height 215
click at [495, 137] on span "**********" at bounding box center [499, 135] width 22 height 6
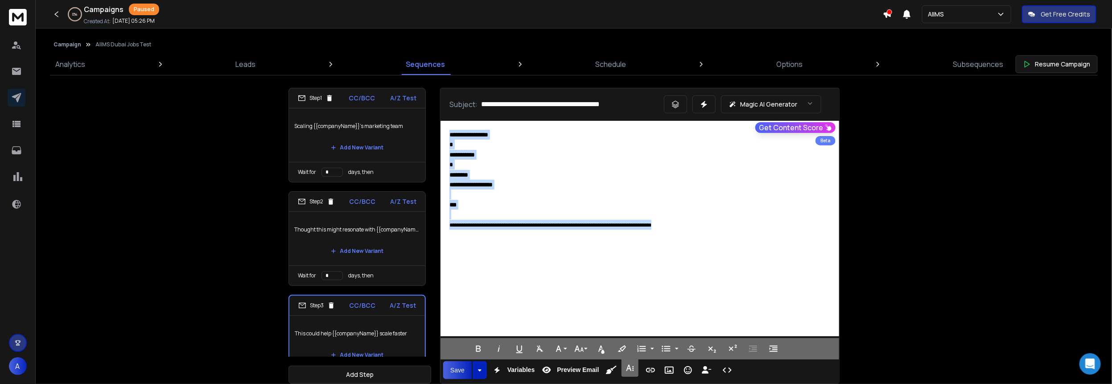
drag, startPoint x: 739, startPoint y: 258, endPoint x: 368, endPoint y: 136, distance: 389.6
click at [368, 136] on div "**********" at bounding box center [574, 236] width 571 height 296
click at [537, 348] on icon "button" at bounding box center [540, 348] width 11 height 11
click at [567, 351] on button "Font Family" at bounding box center [560, 349] width 17 height 18
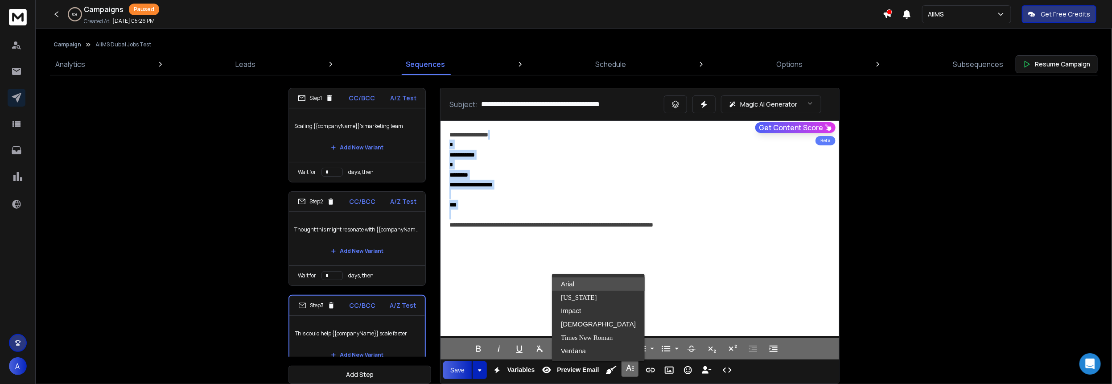
click at [575, 281] on link "Arial" at bounding box center [598, 283] width 93 height 13
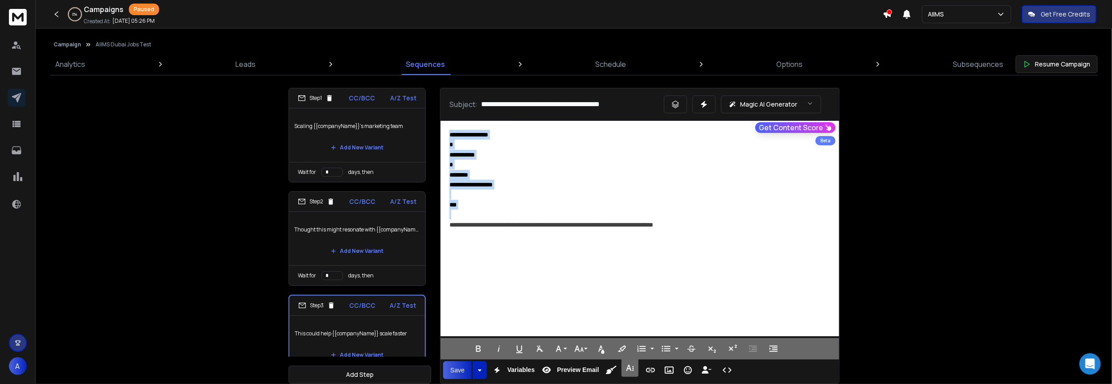
click at [612, 260] on div "**********" at bounding box center [640, 228] width 399 height 215
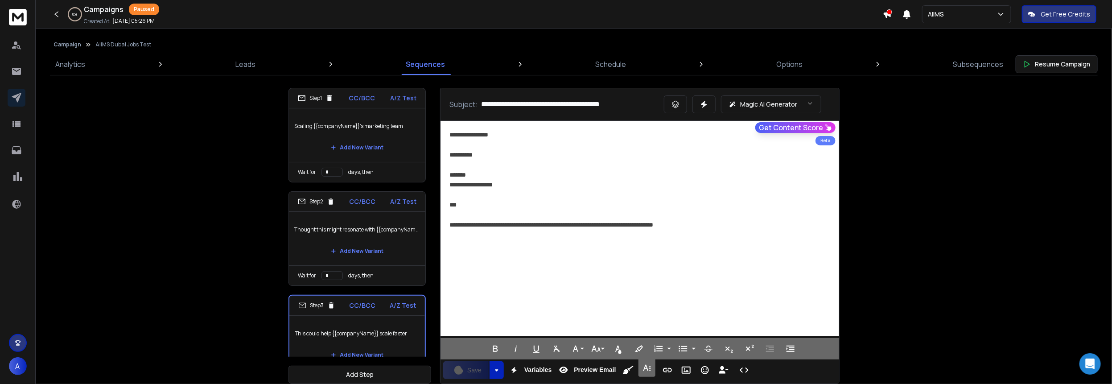
click at [378, 133] on p "Scaling {{companyName}}'s marketing team" at bounding box center [357, 126] width 126 height 25
type input "**********"
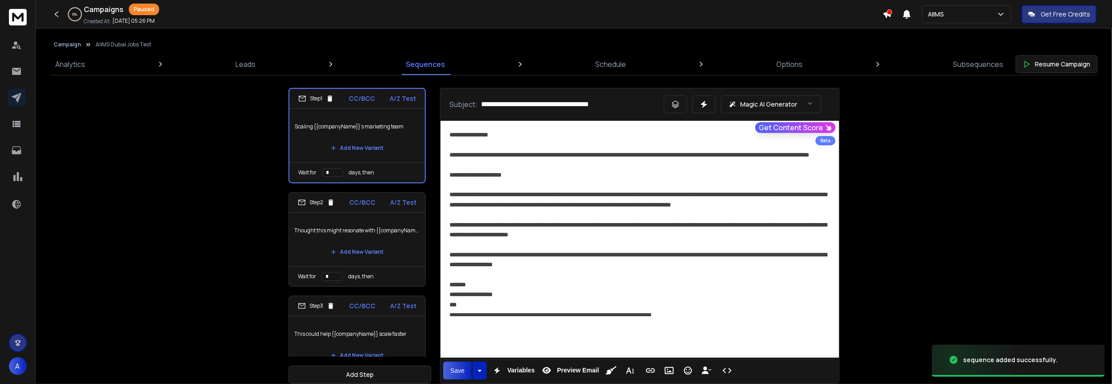
click at [653, 299] on div "**********" at bounding box center [640, 294] width 381 height 10
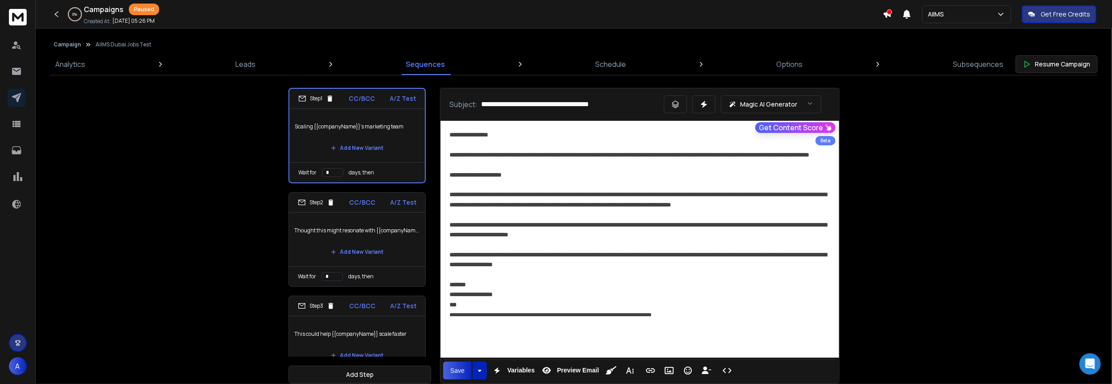
click at [915, 270] on div "**********" at bounding box center [574, 235] width 1048 height 303
drag, startPoint x: 338, startPoint y: 171, endPoint x: 303, endPoint y: 170, distance: 35.2
click at [303, 170] on div "Wait for * days, then" at bounding box center [357, 172] width 136 height 20
type input "*"
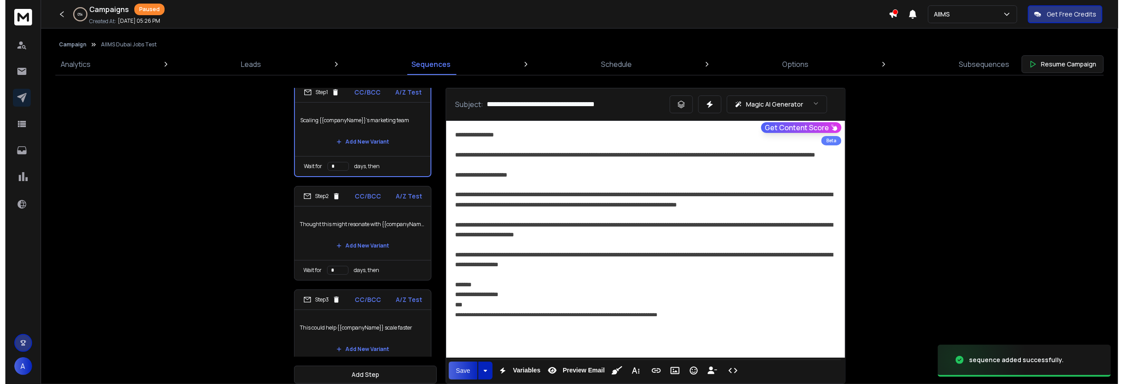
scroll to position [0, 0]
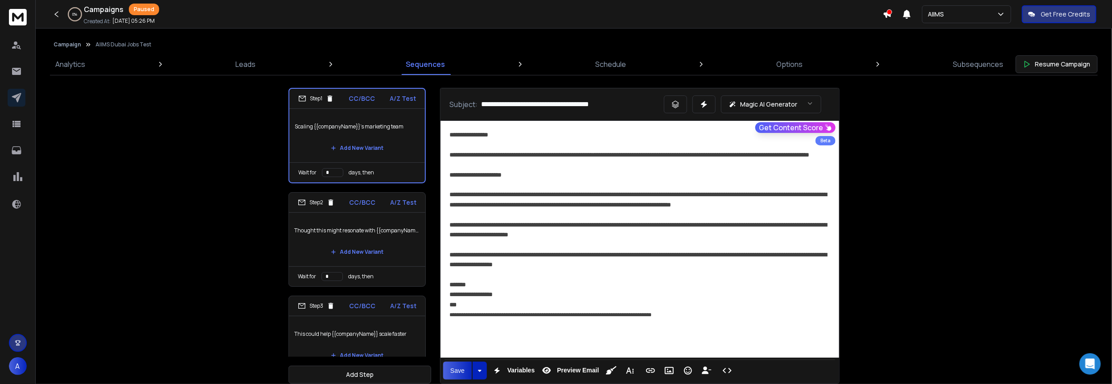
click at [890, 226] on div "**********" at bounding box center [574, 235] width 1048 height 303
click at [236, 62] on p "Leads" at bounding box center [245, 64] width 20 height 11
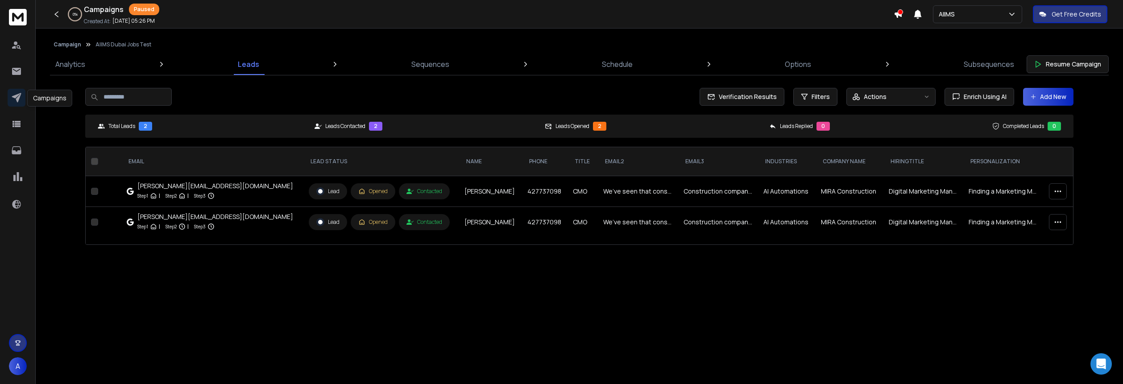
click at [14, 101] on icon at bounding box center [16, 97] width 11 height 11
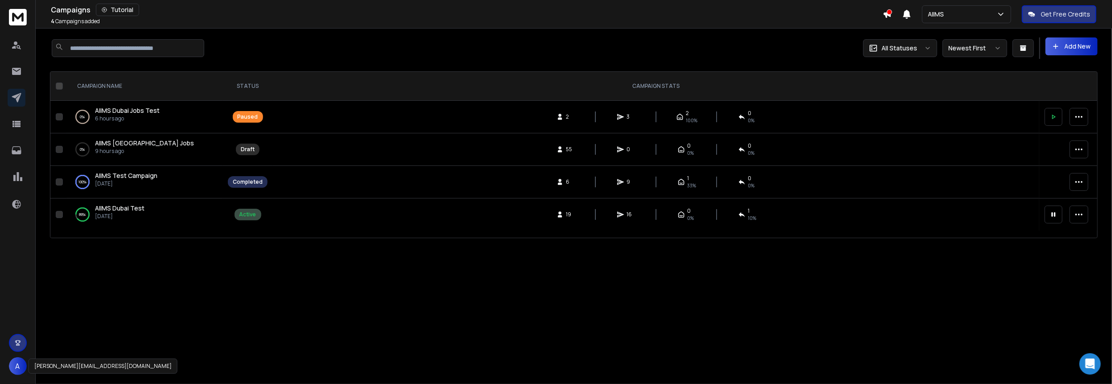
click at [28, 368] on div "A" at bounding box center [18, 192] width 36 height 384
click at [21, 368] on span "A" at bounding box center [18, 366] width 18 height 18
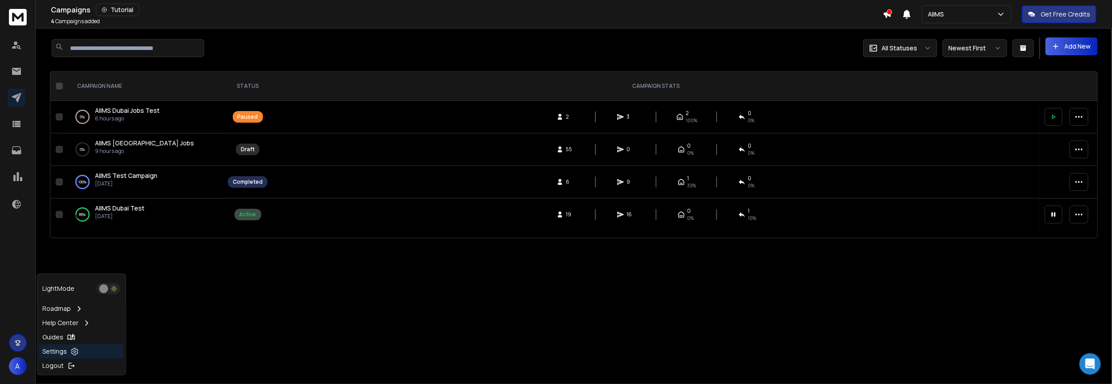
click at [76, 348] on icon at bounding box center [75, 352] width 8 height 8
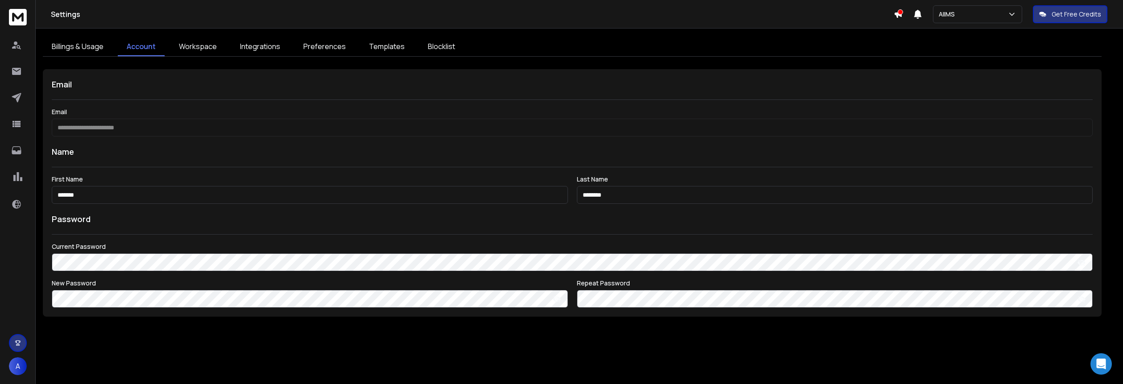
click at [265, 46] on link "Integrations" at bounding box center [260, 46] width 58 height 19
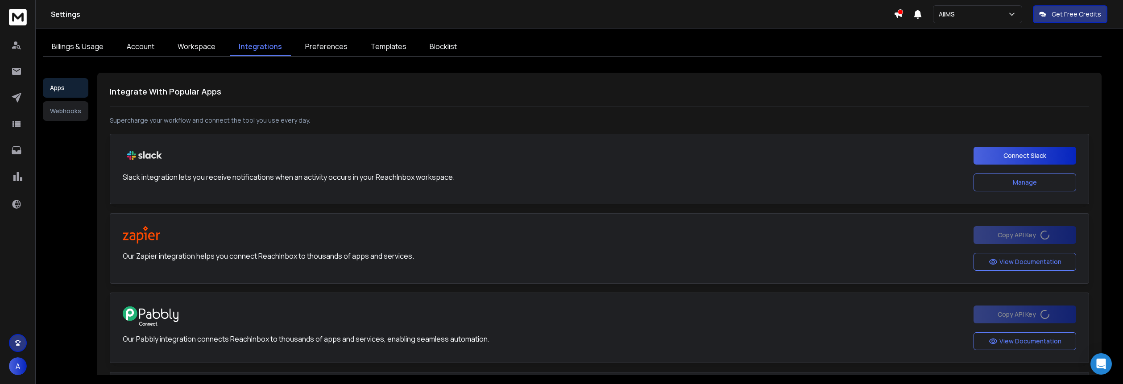
click at [62, 107] on button "Webhooks" at bounding box center [65, 111] width 45 height 20
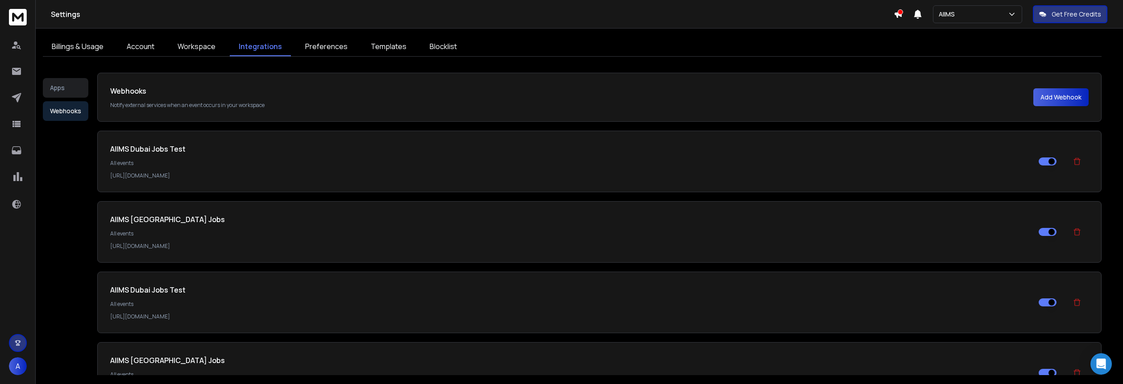
click at [915, 94] on button "Add Webhook" at bounding box center [1060, 97] width 55 height 18
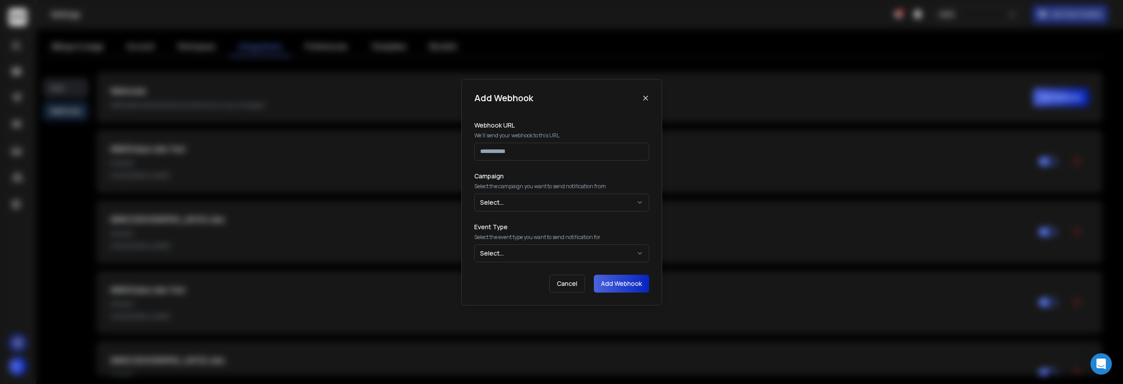
click at [532, 146] on input at bounding box center [561, 152] width 175 height 18
paste input "**********"
type input "**********"
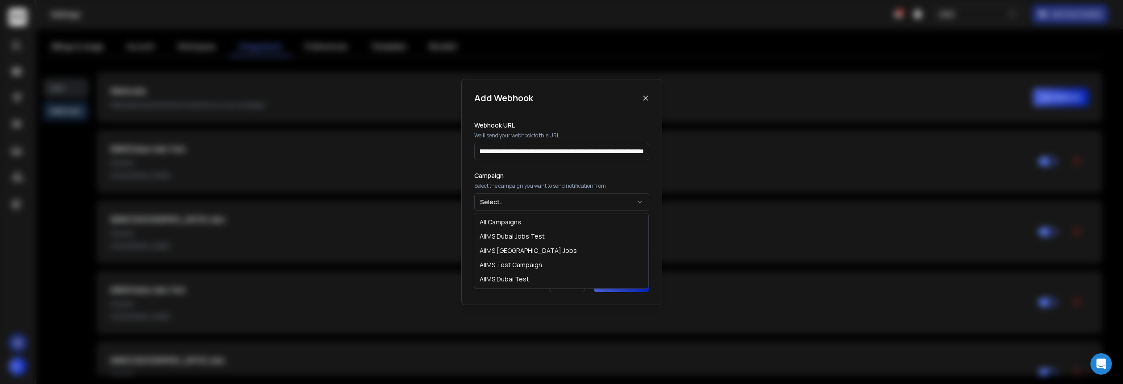
click at [537, 198] on button "Select..." at bounding box center [561, 202] width 175 height 18
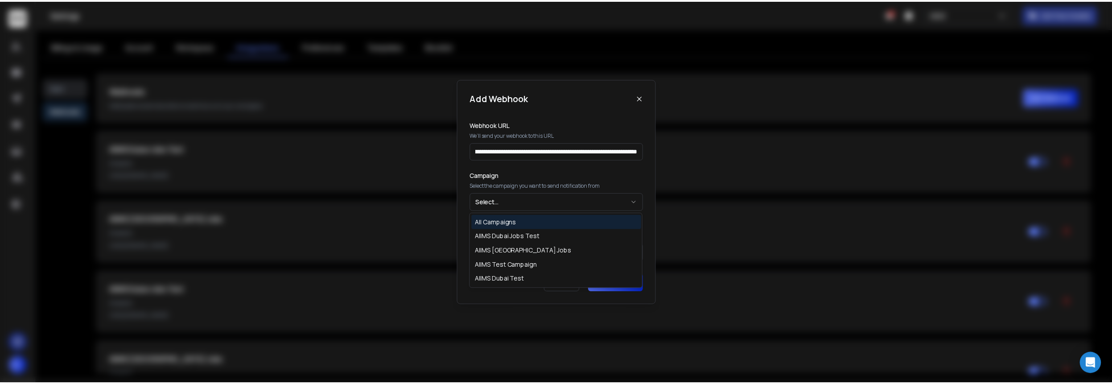
scroll to position [0, 0]
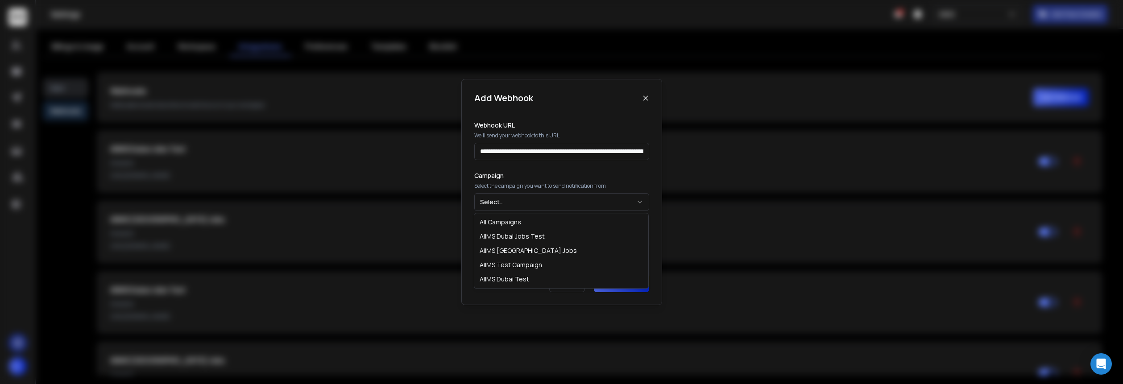
select select "*****"
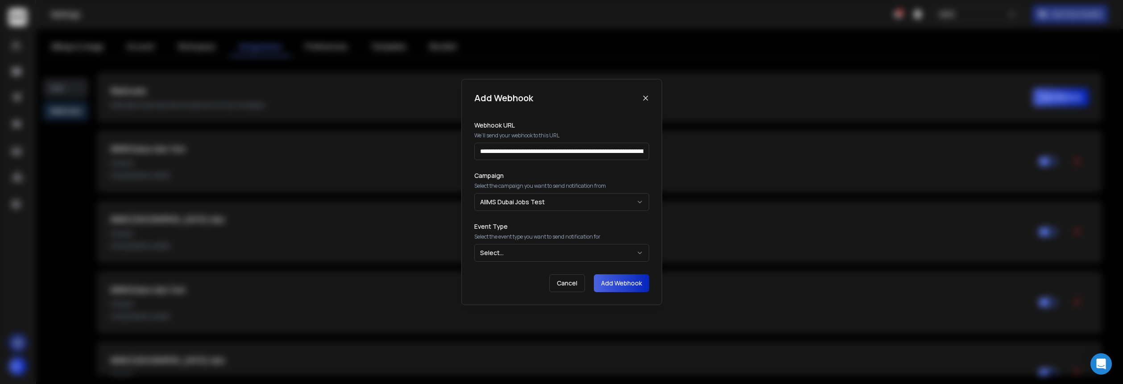
click at [516, 258] on button "Select..." at bounding box center [561, 253] width 175 height 18
click at [532, 257] on button "Email sent" at bounding box center [561, 253] width 175 height 18
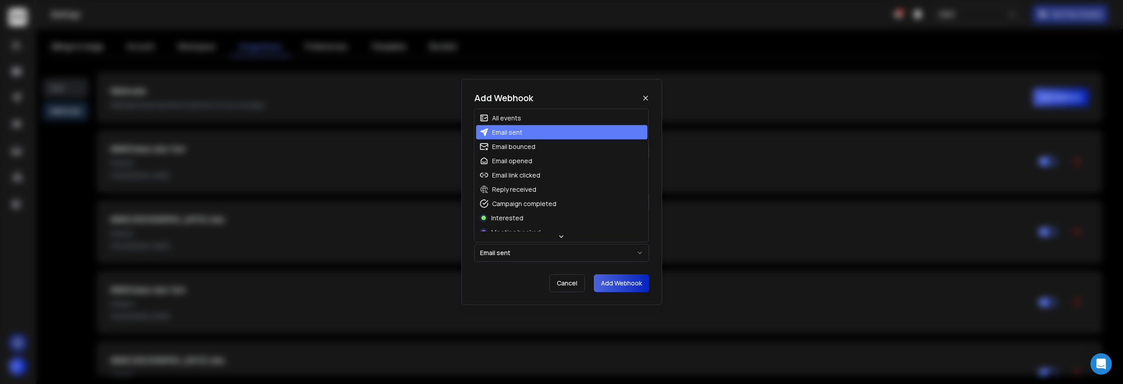
select select "**********"
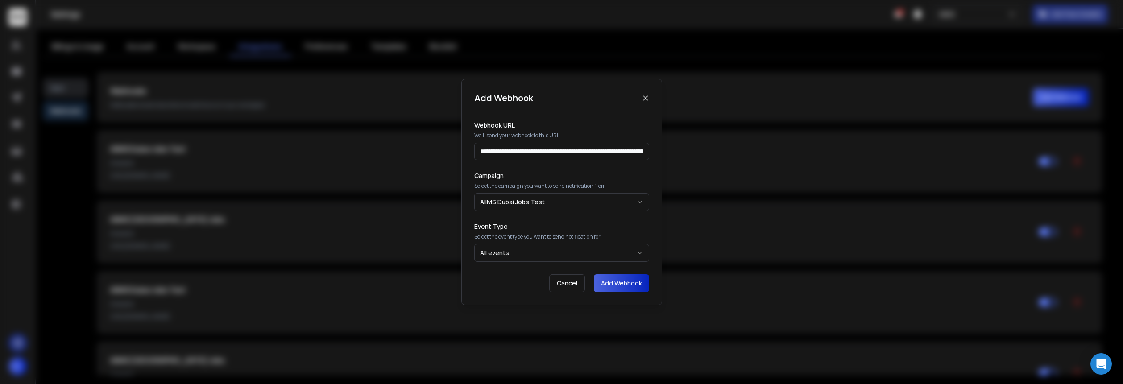
click at [634, 283] on button "Add Webhook" at bounding box center [621, 283] width 55 height 18
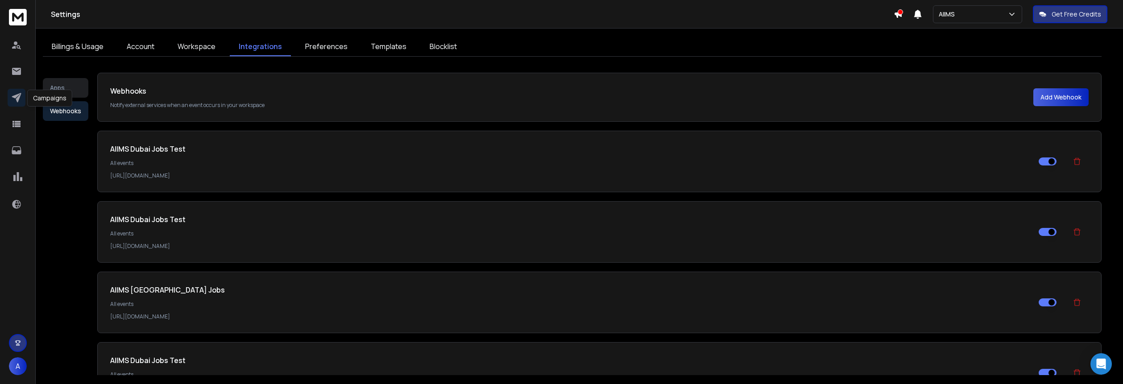
click at [21, 99] on icon at bounding box center [16, 97] width 11 height 11
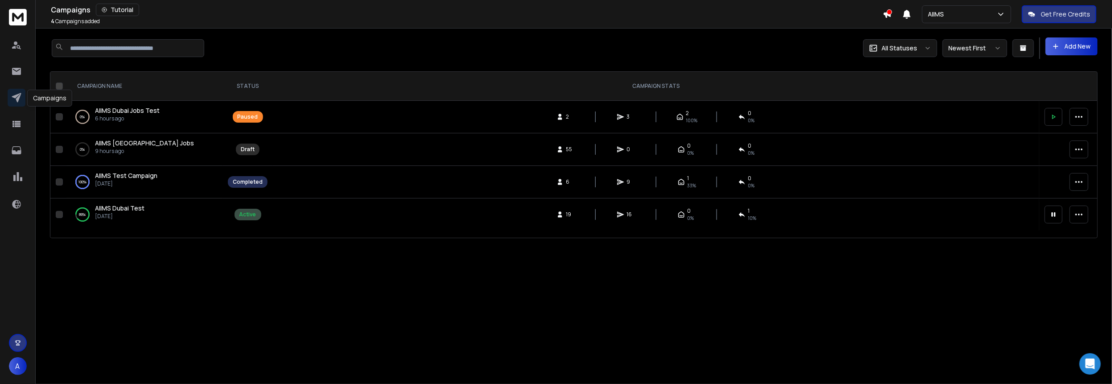
click at [120, 112] on span "AIIMS Dubai Jobs Test" at bounding box center [127, 110] width 65 height 8
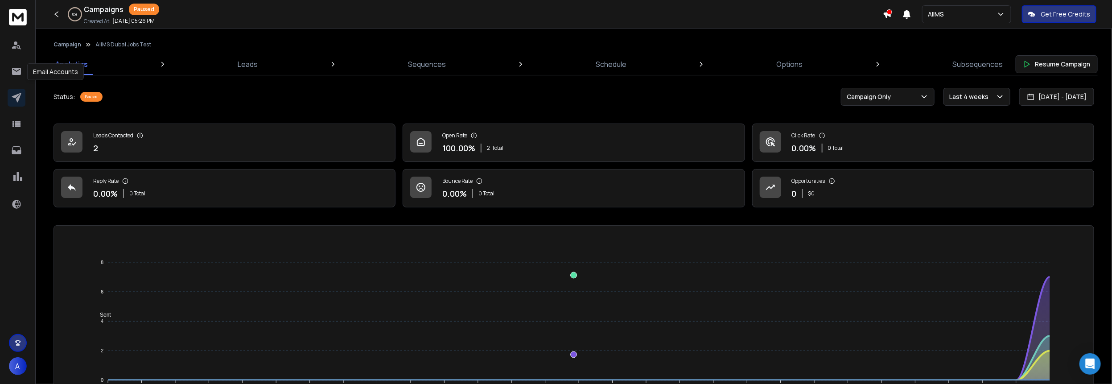
click at [19, 88] on div at bounding box center [18, 126] width 21 height 180
click at [19, 92] on icon at bounding box center [16, 97] width 11 height 11
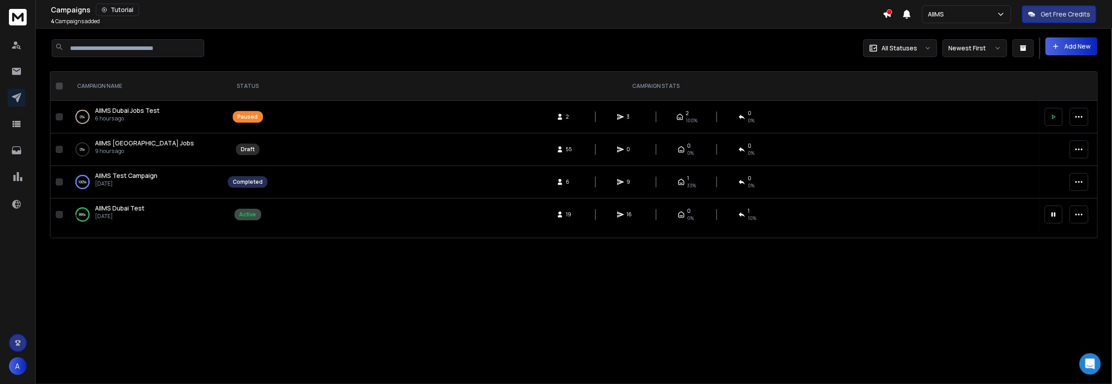
click at [117, 109] on span "AIIMS Dubai Jobs Test" at bounding box center [127, 110] width 65 height 8
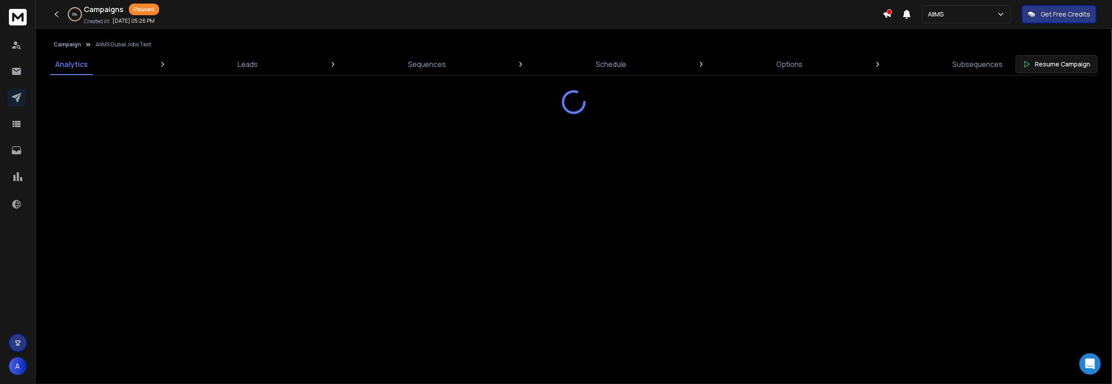
click at [264, 62] on div "Analytics Leads Sequences Schedule Options Subsequences" at bounding box center [529, 64] width 959 height 21
click at [260, 64] on link "Leads" at bounding box center [247, 64] width 31 height 21
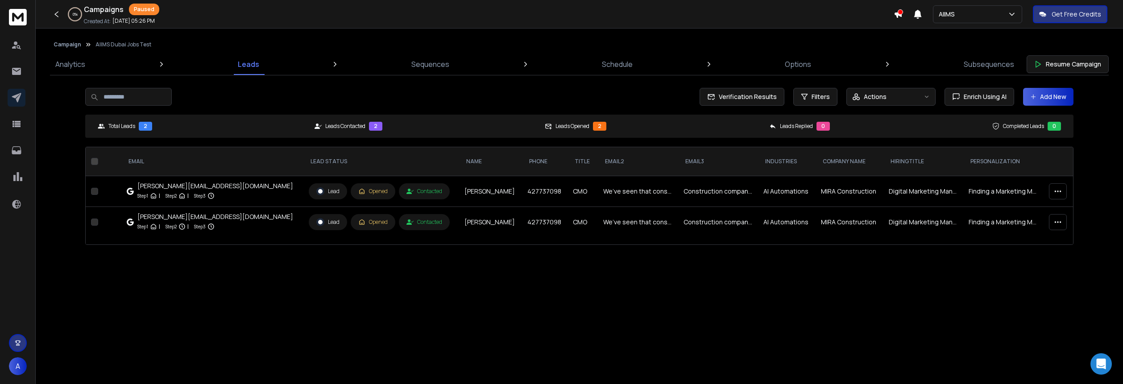
click at [915, 96] on button "Add New" at bounding box center [1048, 97] width 50 height 18
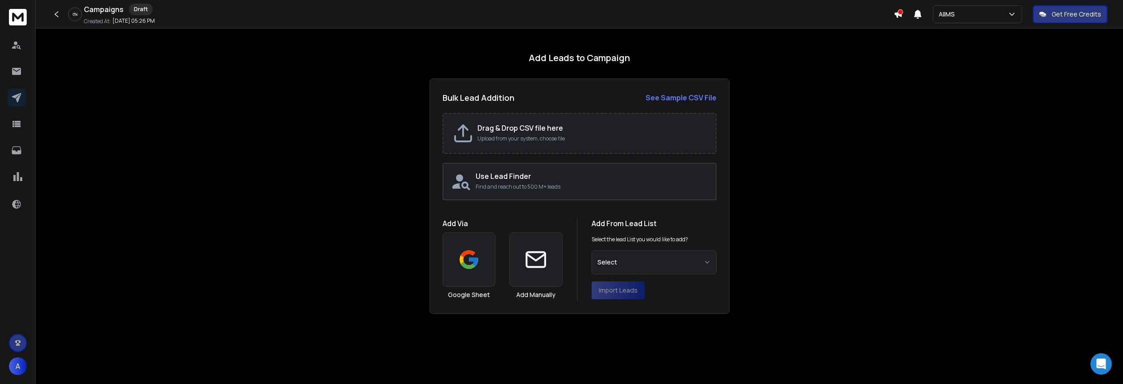
click at [549, 128] on h2 "Drag & Drop CSV file here" at bounding box center [591, 128] width 229 height 11
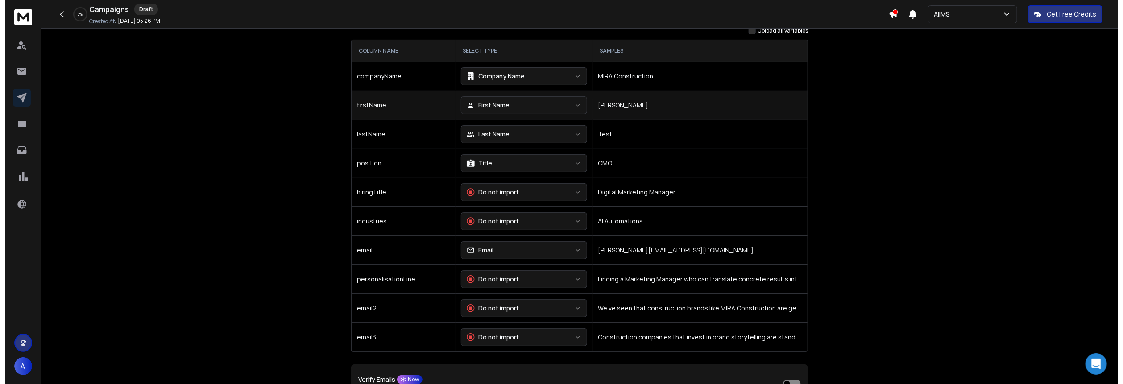
scroll to position [150, 0]
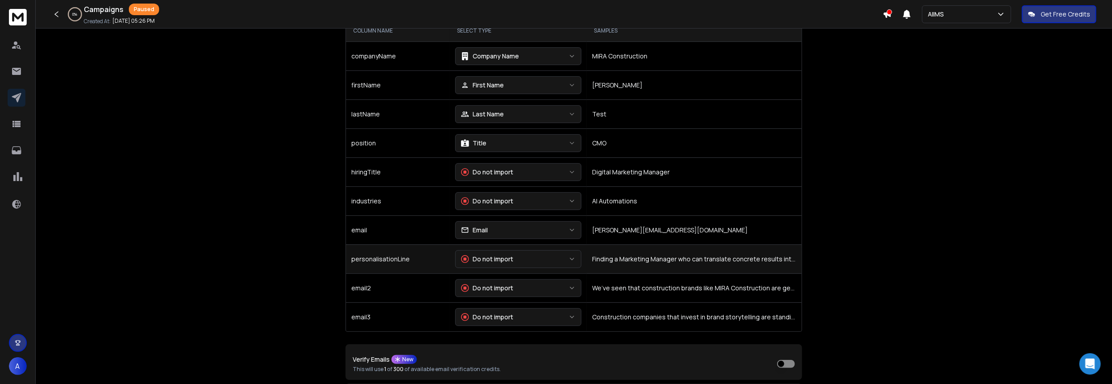
click at [521, 260] on button "Do not import" at bounding box center [518, 259] width 126 height 18
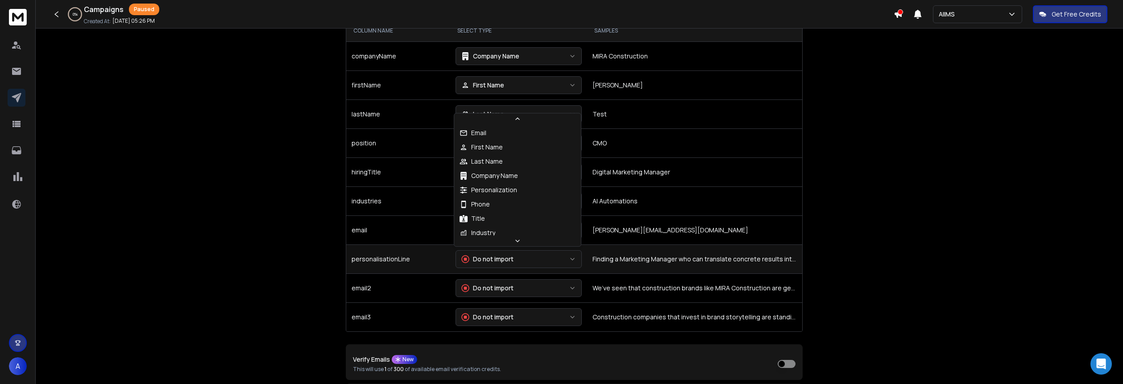
scroll to position [90, 0]
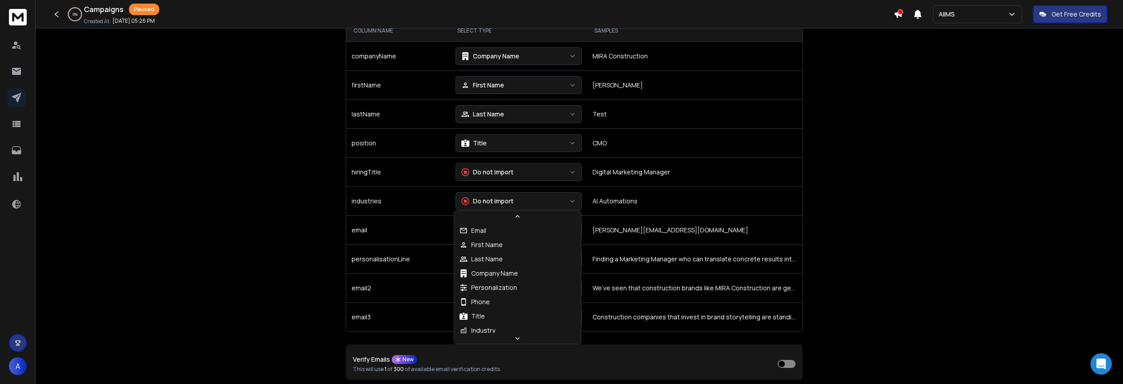
click at [519, 203] on button "Do not import" at bounding box center [518, 201] width 126 height 18
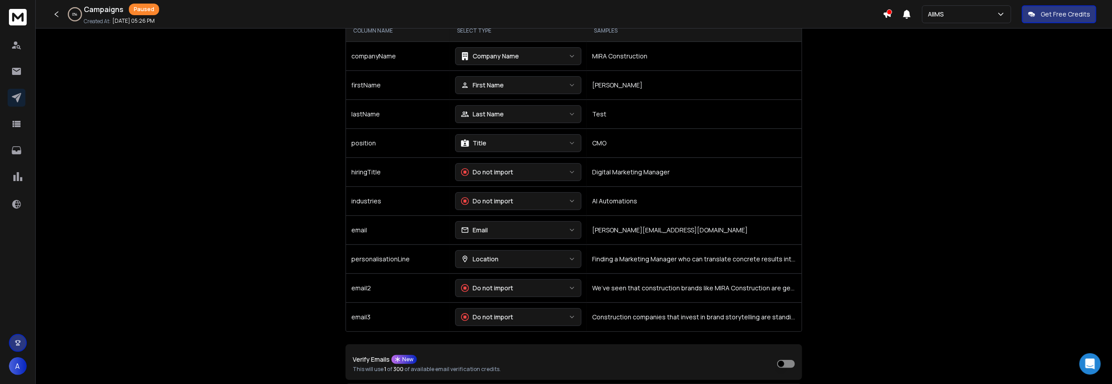
click at [874, 203] on div "AIIMS outreach test contact.csv File Processed Upload all variables COLUMN NAME…" at bounding box center [556, 158] width 1112 height 616
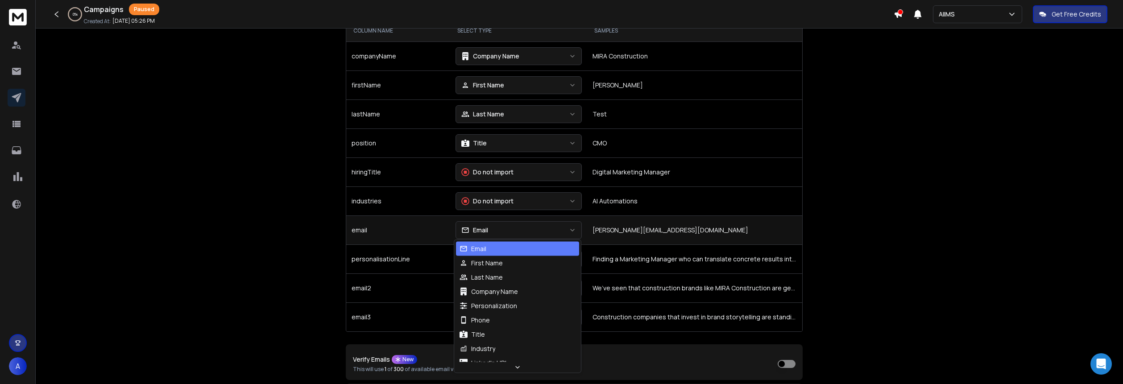
click at [547, 232] on button "Email" at bounding box center [518, 230] width 126 height 18
click at [547, 232] on button "Email" at bounding box center [513, 230] width 126 height 18
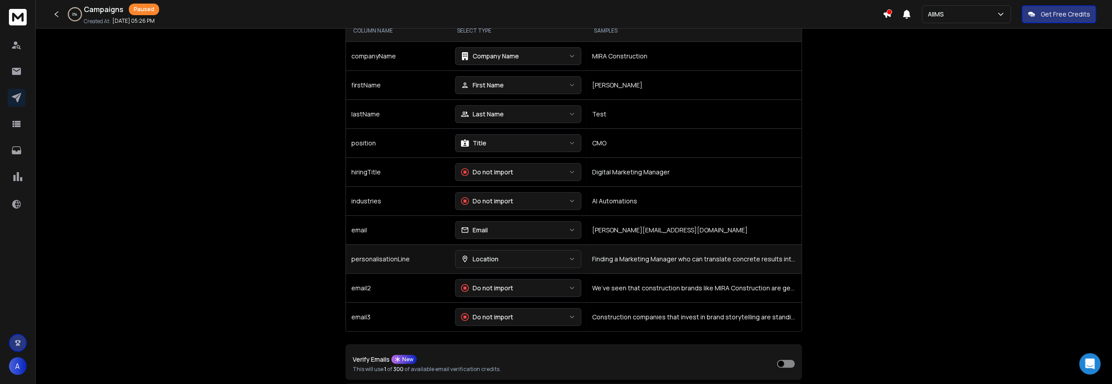
click at [542, 256] on button "Location" at bounding box center [518, 259] width 126 height 18
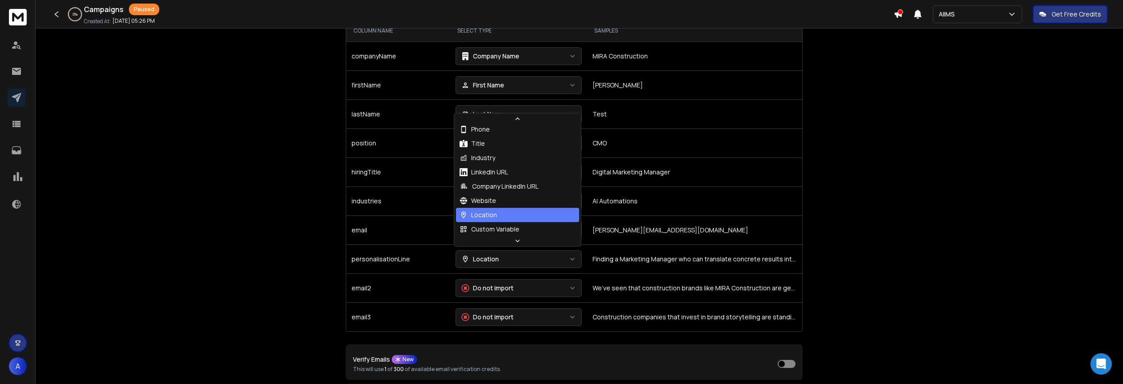
scroll to position [81, 0]
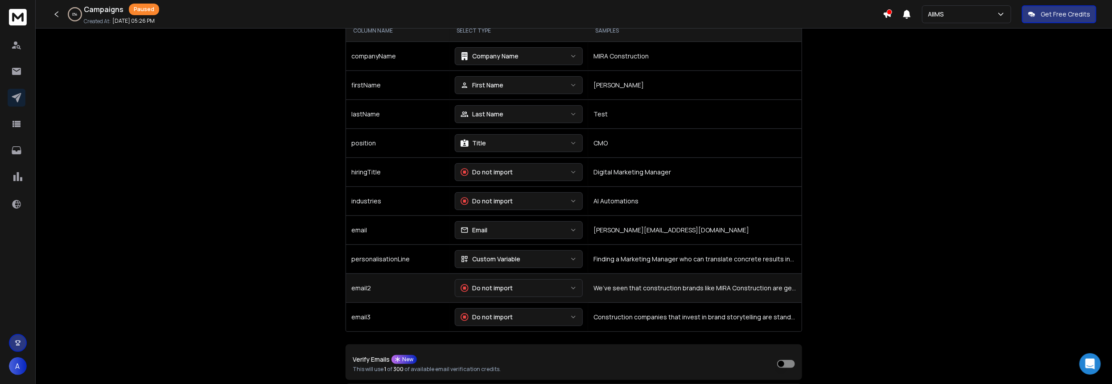
click at [538, 288] on button "Do not import" at bounding box center [519, 288] width 128 height 18
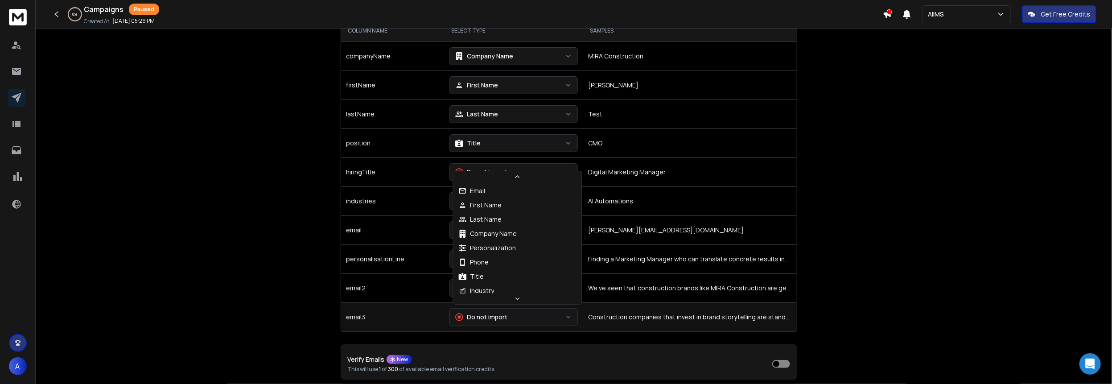
click at [536, 316] on button "Do not import" at bounding box center [514, 317] width 128 height 18
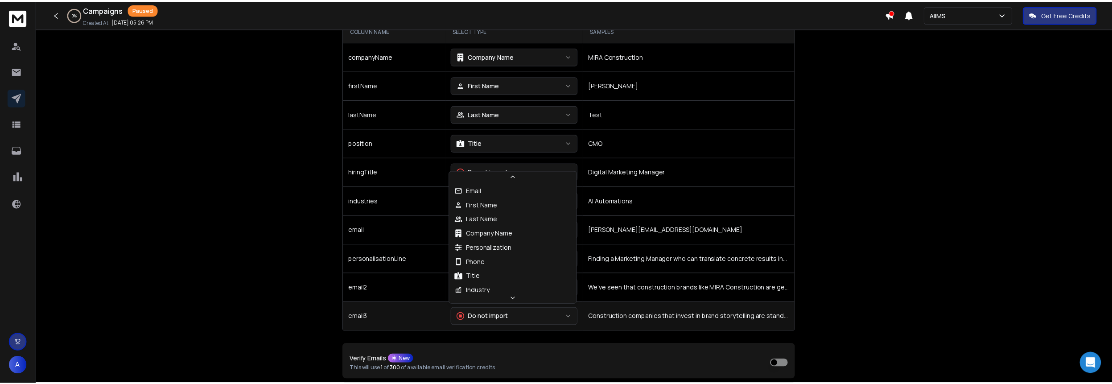
scroll to position [90, 0]
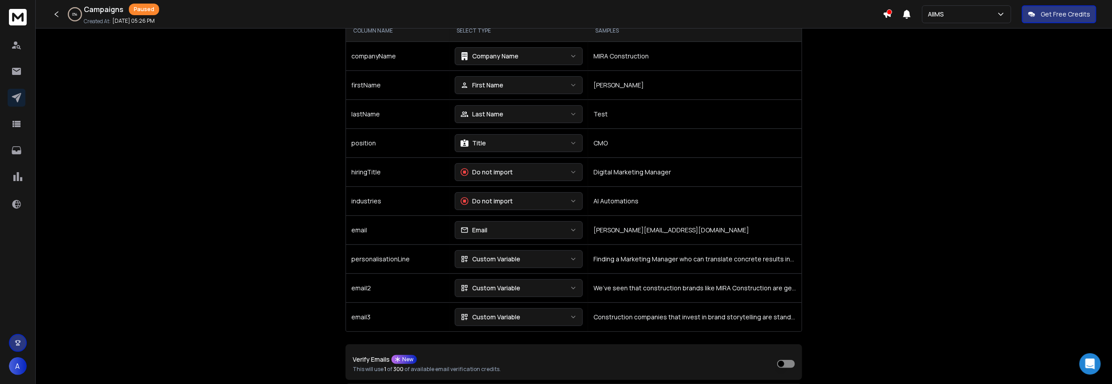
click at [865, 273] on div "AIIMS outreach test contact.csv File Processed Upload all variables COLUMN NAME…" at bounding box center [556, 158] width 1112 height 616
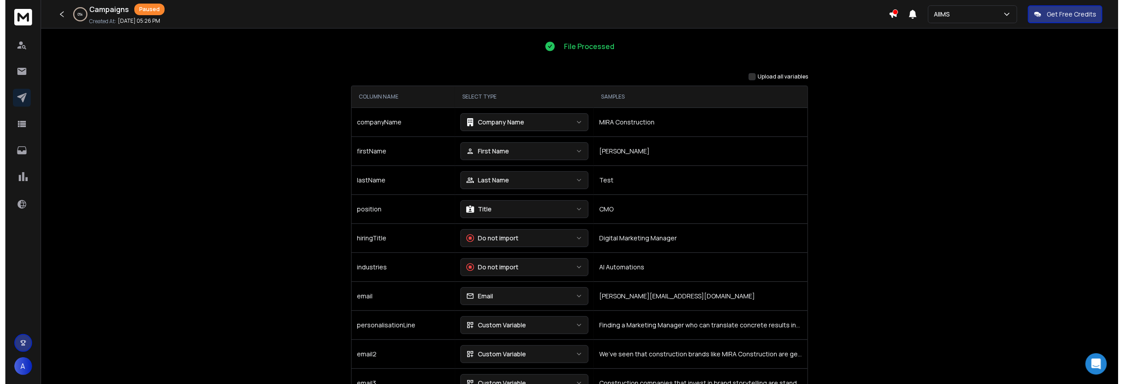
scroll to position [230, 0]
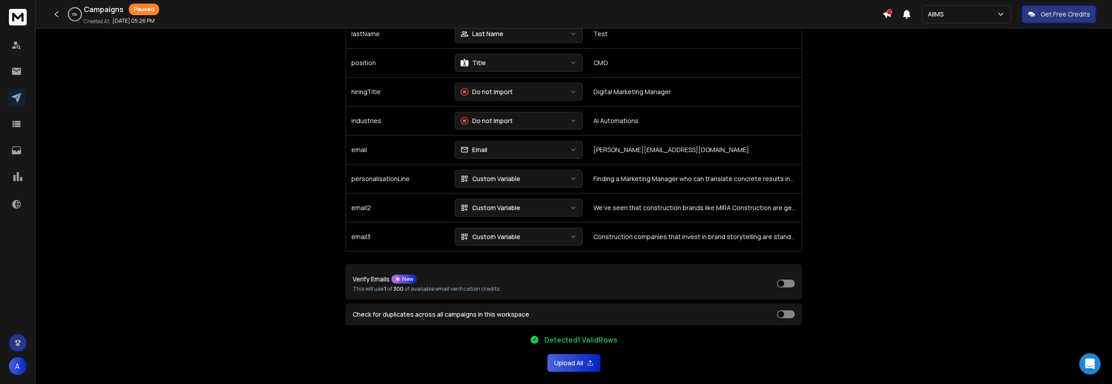
click at [571, 363] on button "Upload All" at bounding box center [574, 363] width 53 height 18
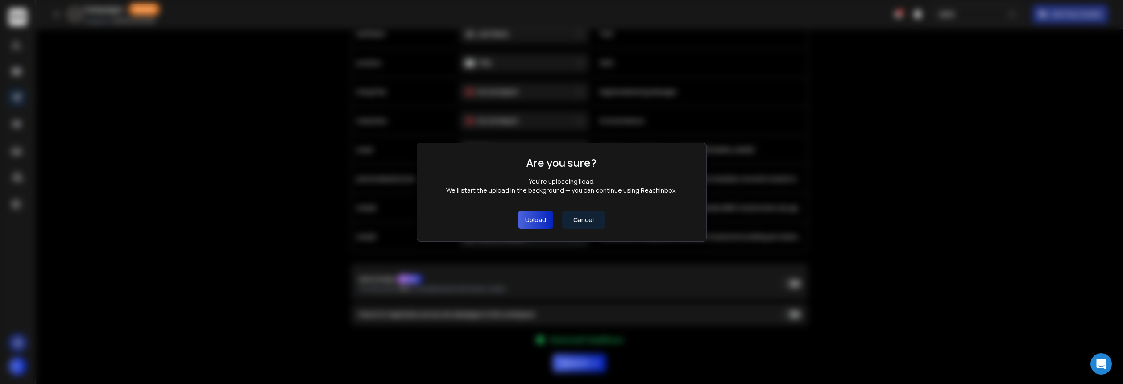
click at [578, 218] on button "Cancel" at bounding box center [583, 220] width 43 height 18
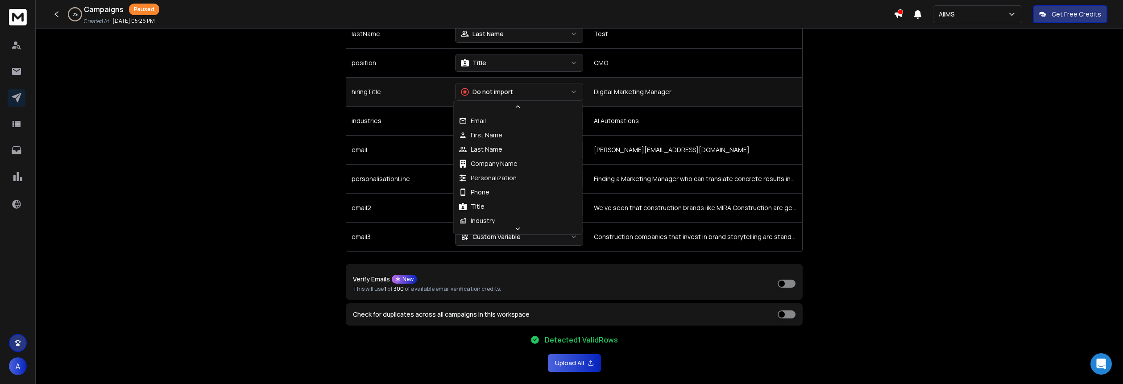
click at [514, 90] on button "Do not import" at bounding box center [519, 92] width 128 height 18
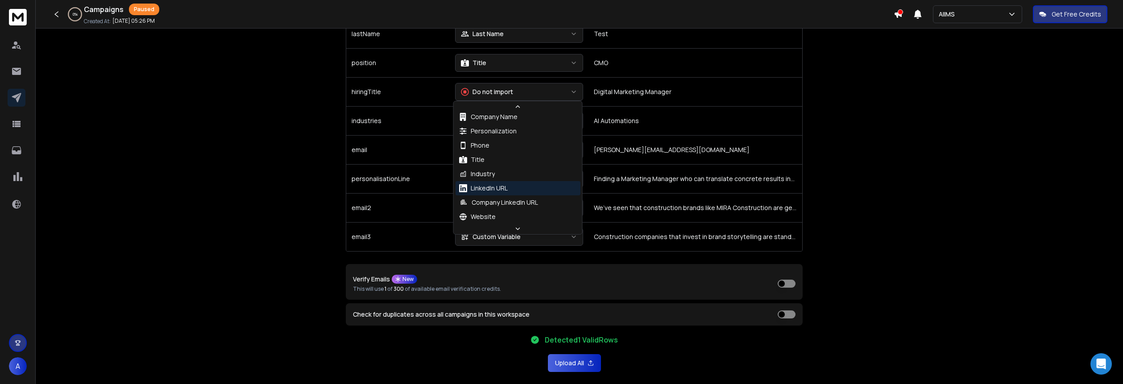
scroll to position [81, 0]
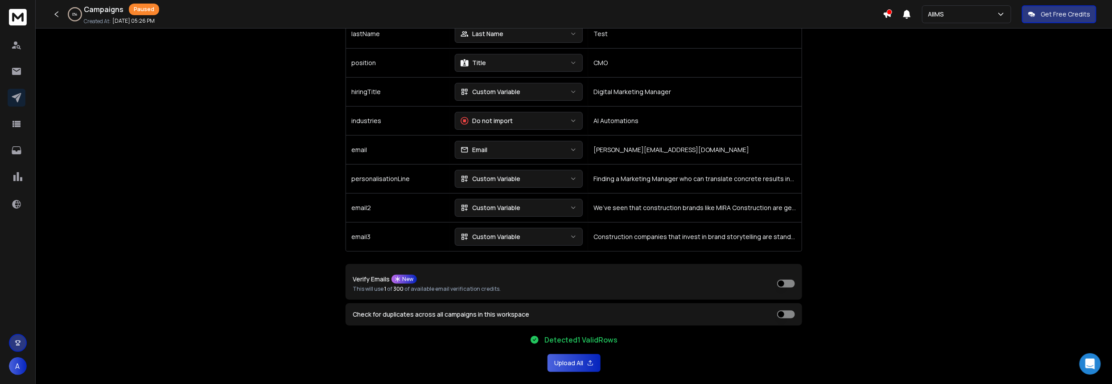
click at [850, 108] on div "AIIMS outreach test contact.csv File Processed Upload all variables COLUMN NAME…" at bounding box center [556, 78] width 1112 height 616
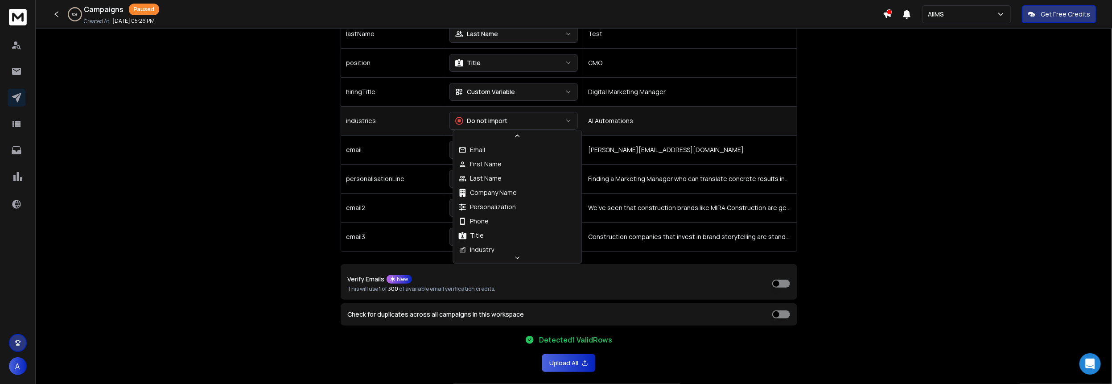
click at [538, 124] on button "Do not import" at bounding box center [514, 121] width 128 height 18
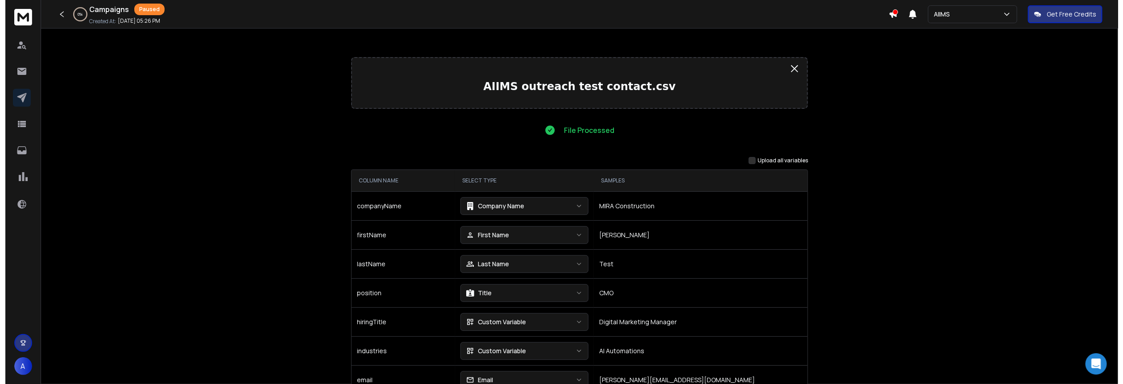
scroll to position [230, 0]
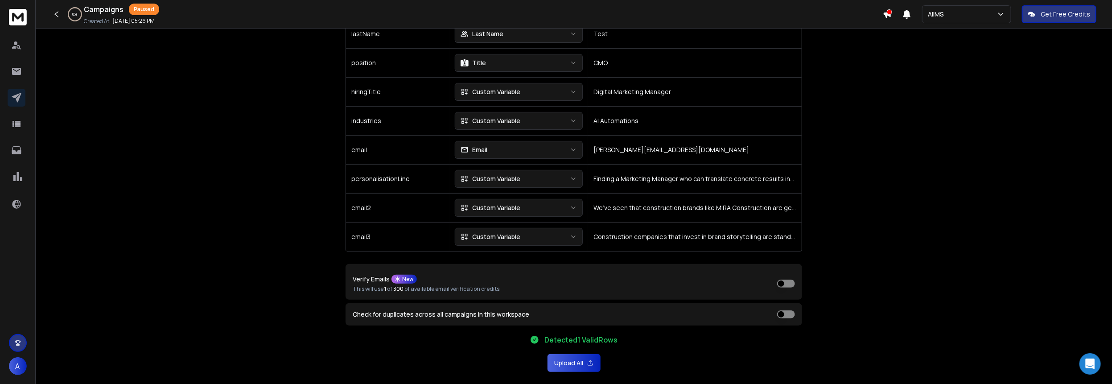
click at [577, 357] on button "Upload All" at bounding box center [574, 363] width 53 height 18
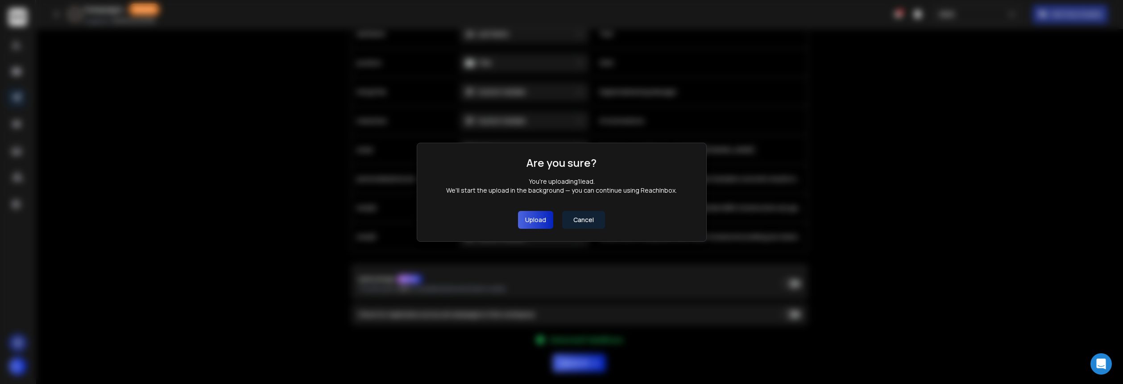
click at [536, 222] on button "Upload" at bounding box center [535, 220] width 35 height 18
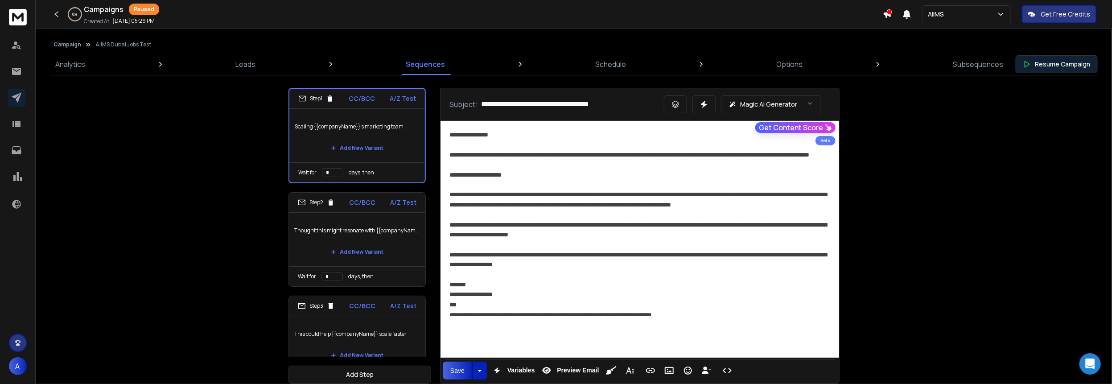
click at [915, 66] on button "Resume Campaign" at bounding box center [1057, 64] width 82 height 18
